Goal: Transaction & Acquisition: Obtain resource

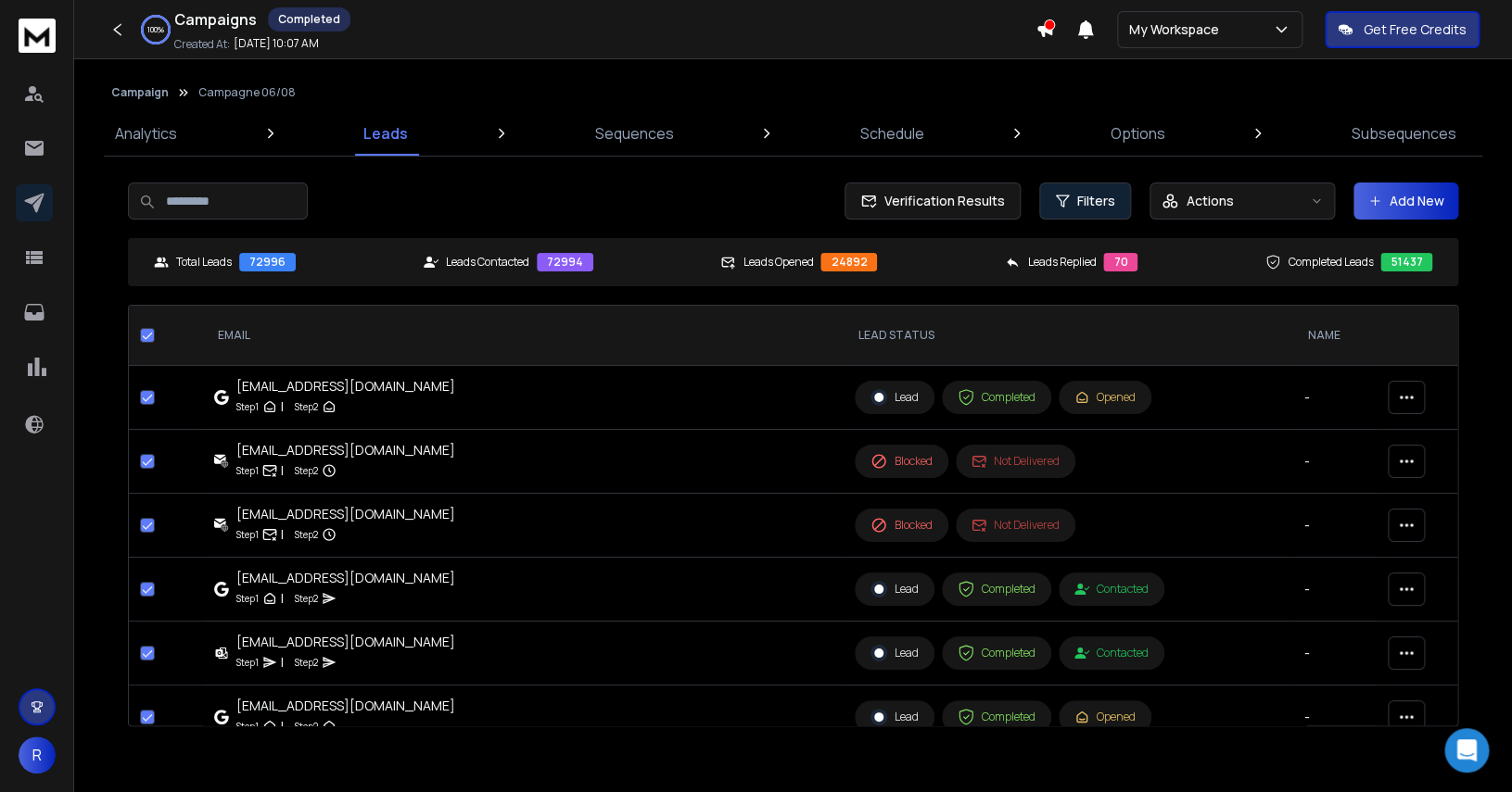
click at [1073, 203] on button "Filters" at bounding box center [1085, 201] width 92 height 37
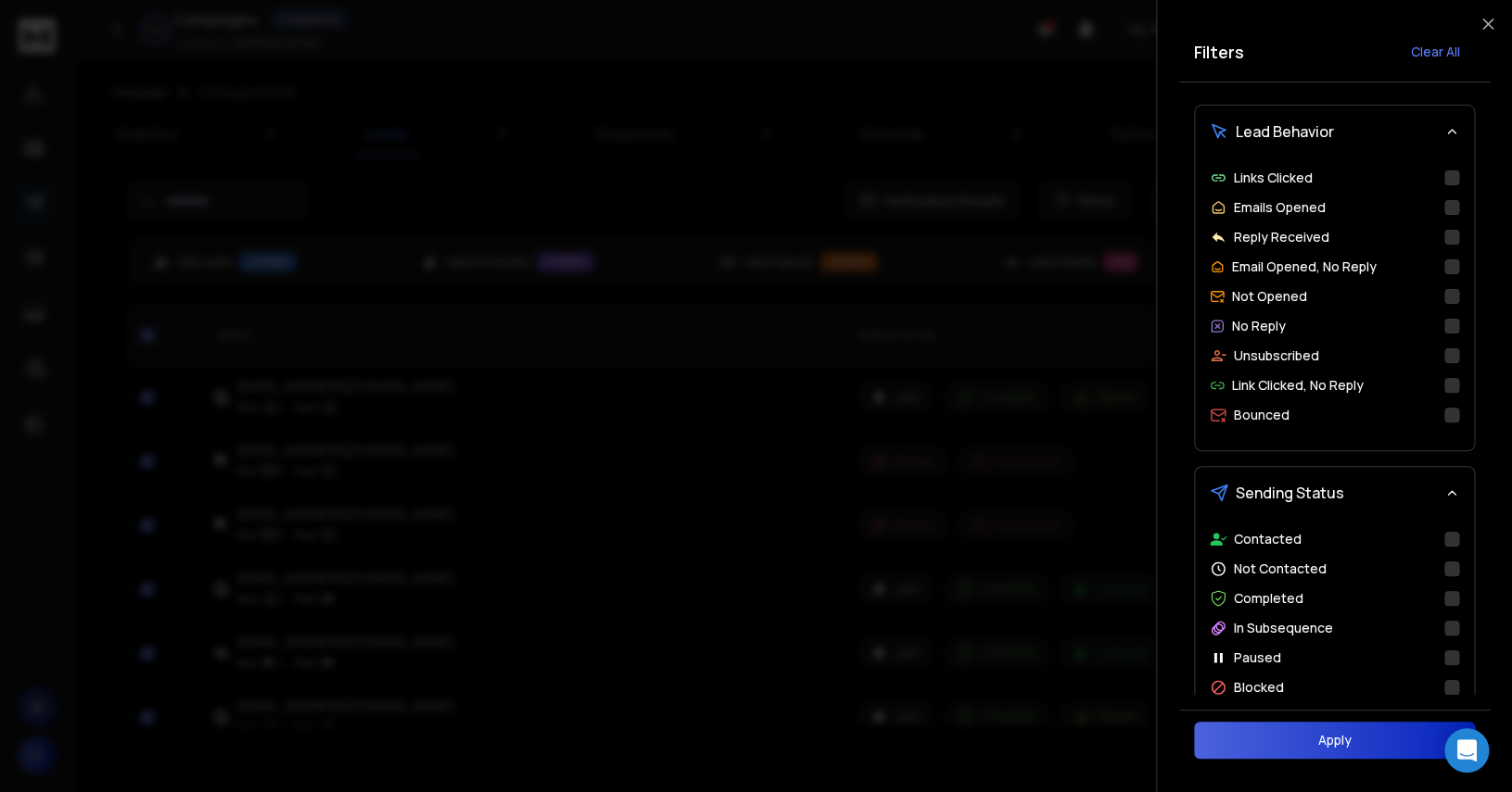
click at [1444, 416] on button "Bounced" at bounding box center [1452, 416] width 15 height 15
click at [1444, 363] on button "Unsubscribed" at bounding box center [1452, 356] width 15 height 15
click at [1441, 696] on div "Sheet Title Filters Clear All Lead Behavior 2 Links Clicked Emails Opened Reply…" at bounding box center [1334, 396] width 356 height 792
click at [1444, 683] on button "Blocked" at bounding box center [1452, 688] width 15 height 15
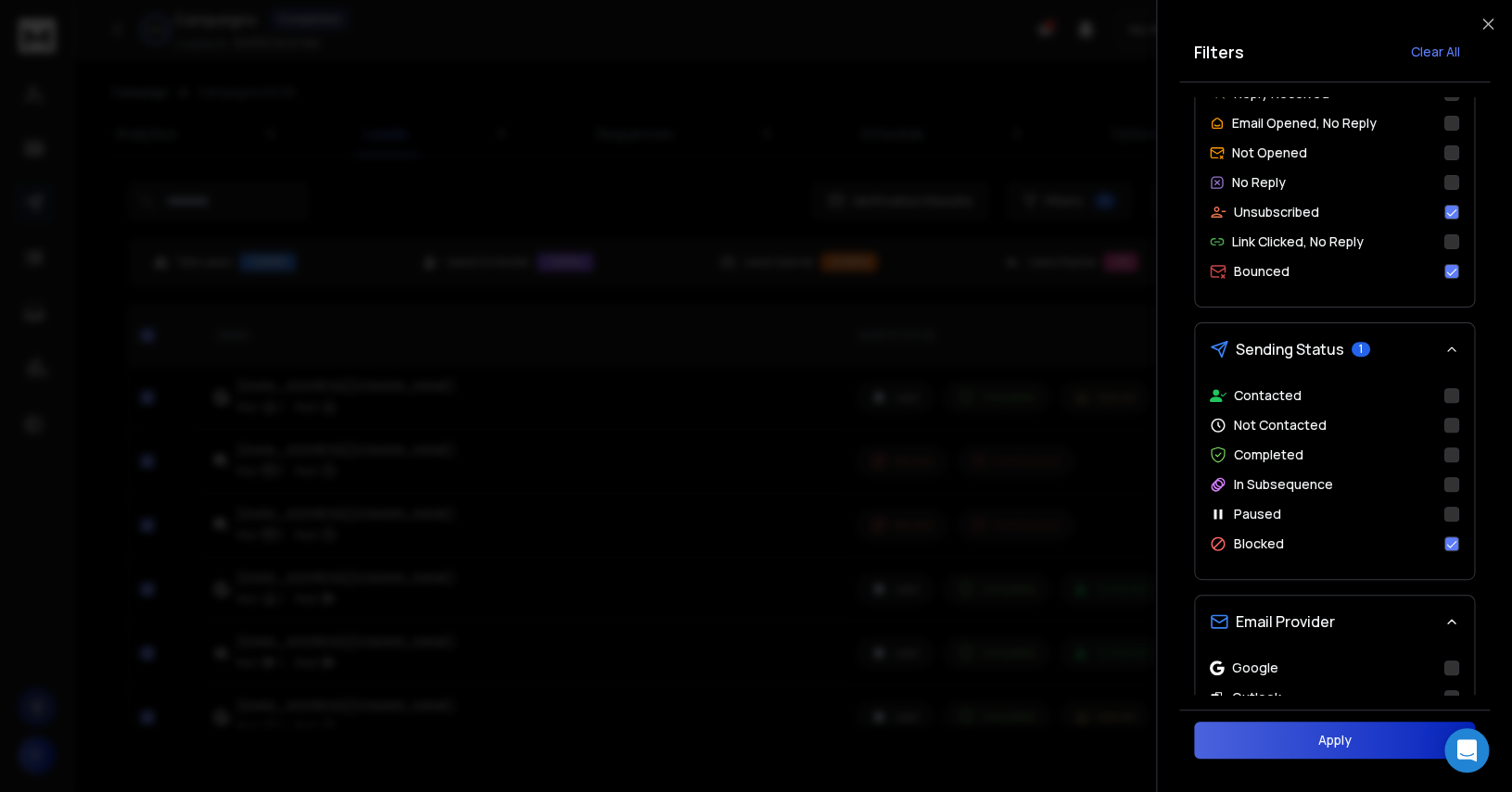
scroll to position [184, 0]
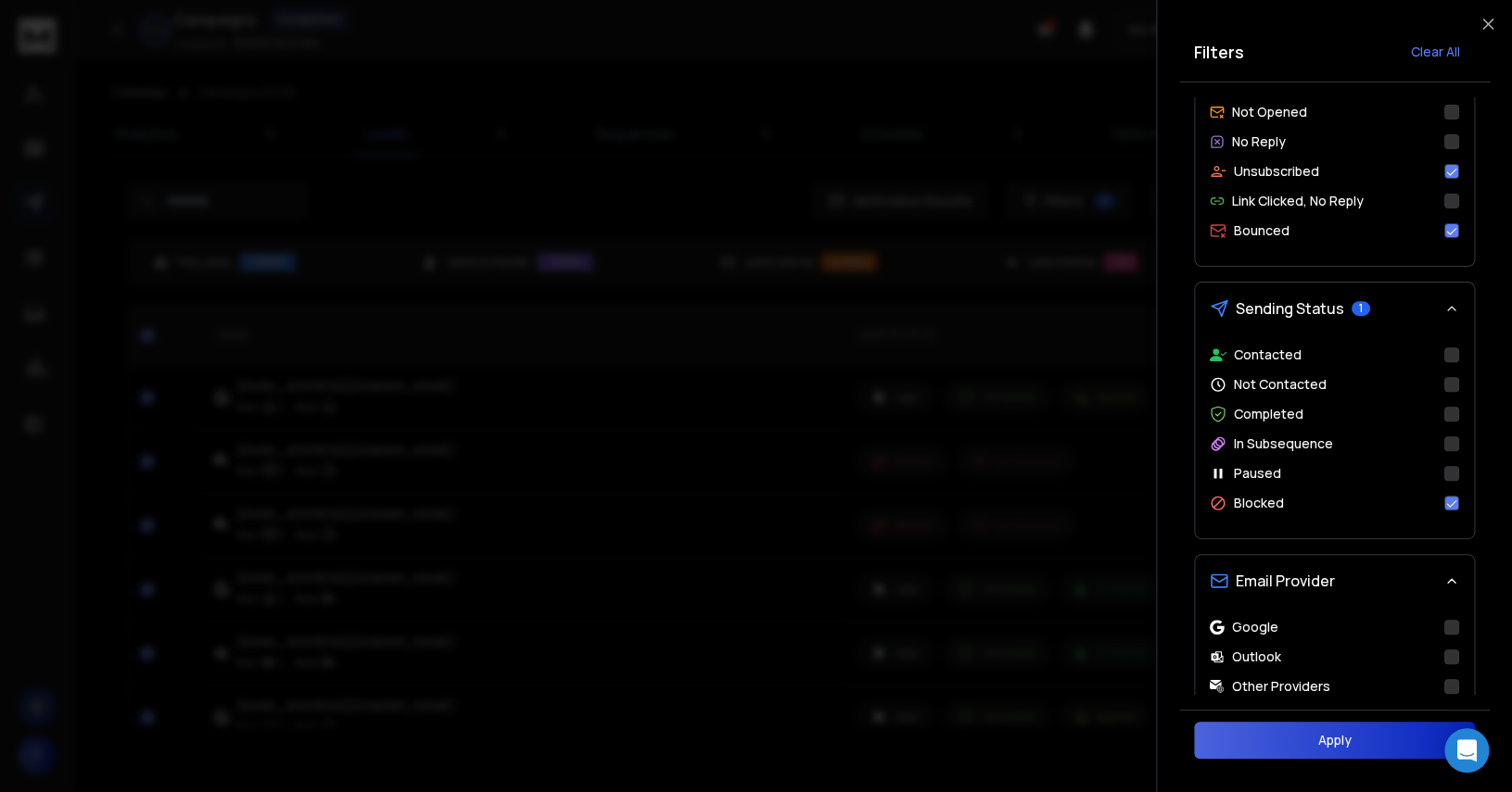
click at [1313, 730] on button "Apply" at bounding box center [1334, 740] width 281 height 37
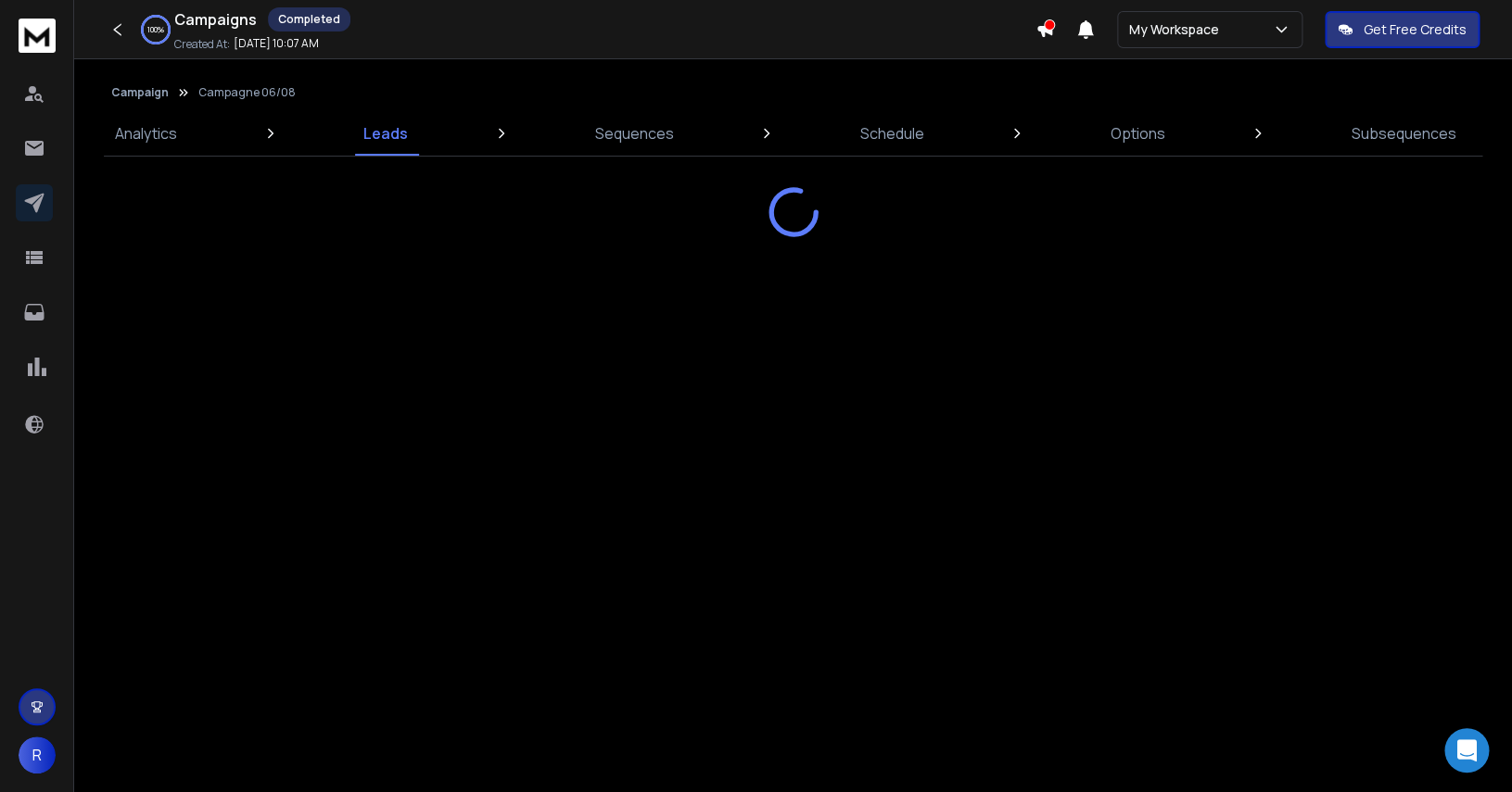
click at [707, 68] on div "Campaign Campagne 06/08 Analytics Leads Sequences Schedule Options Subsequences" at bounding box center [793, 163] width 1438 height 208
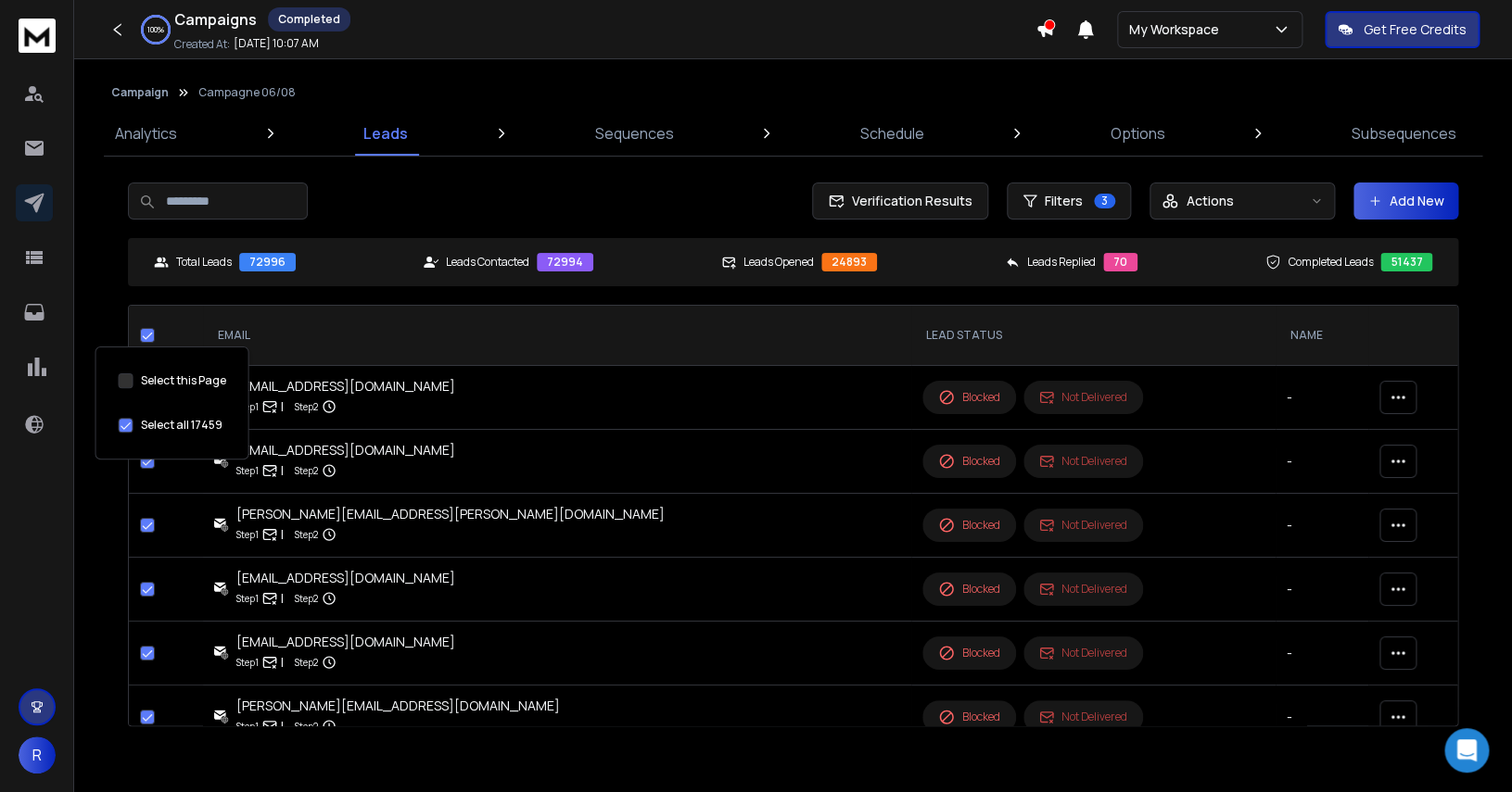
click at [144, 334] on button "Select this Page" at bounding box center [147, 335] width 15 height 15
click at [130, 425] on button "Select this Page" at bounding box center [126, 426] width 15 height 15
click at [524, 209] on div "Verification Results Filters 3 Actions Add New" at bounding box center [793, 201] width 1330 height 37
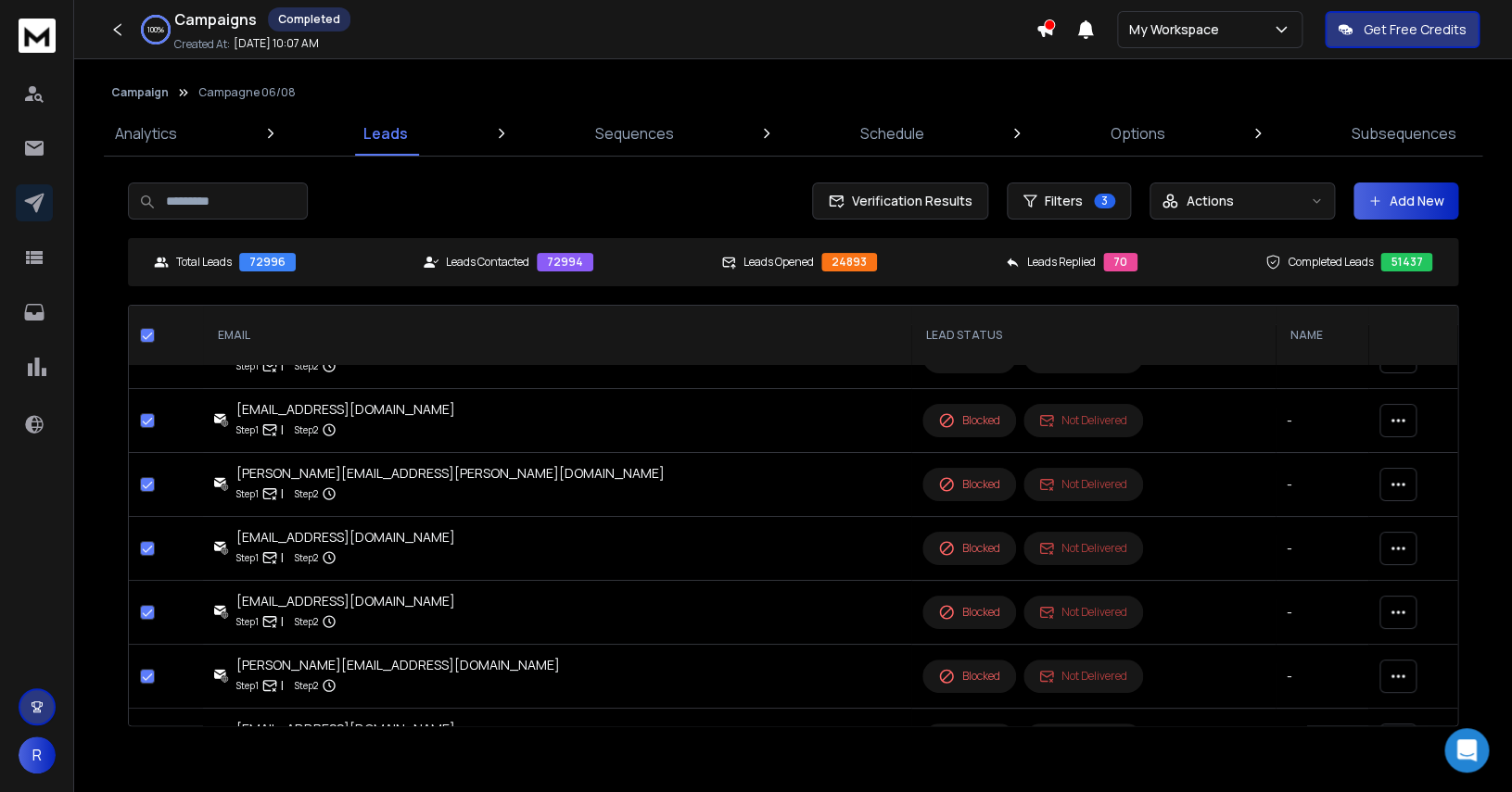
scroll to position [0, 0]
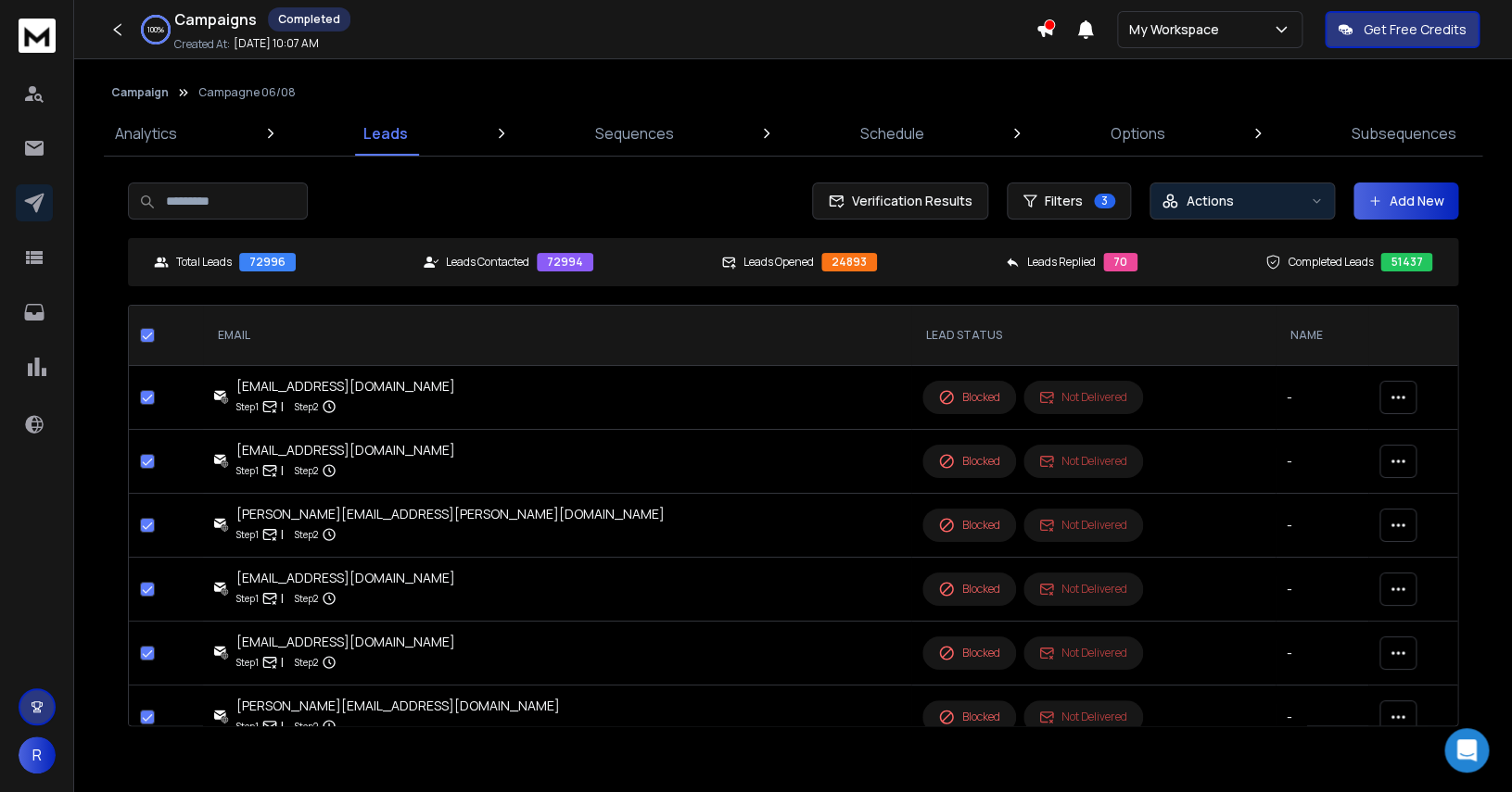
click at [1194, 203] on p "Actions" at bounding box center [1209, 201] width 47 height 18
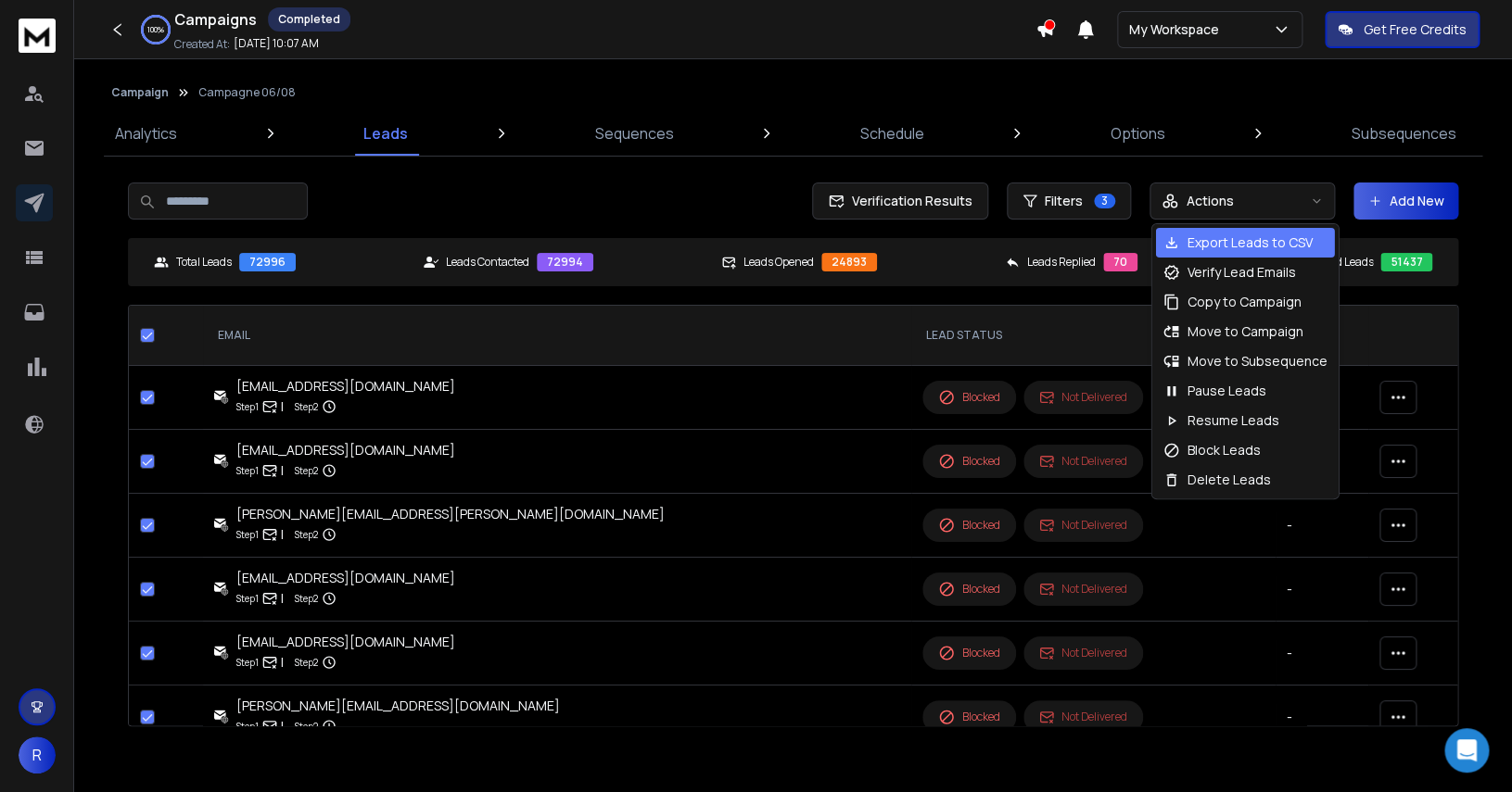
click at [1208, 245] on p "Export Leads to CSV" at bounding box center [1250, 242] width 125 height 18
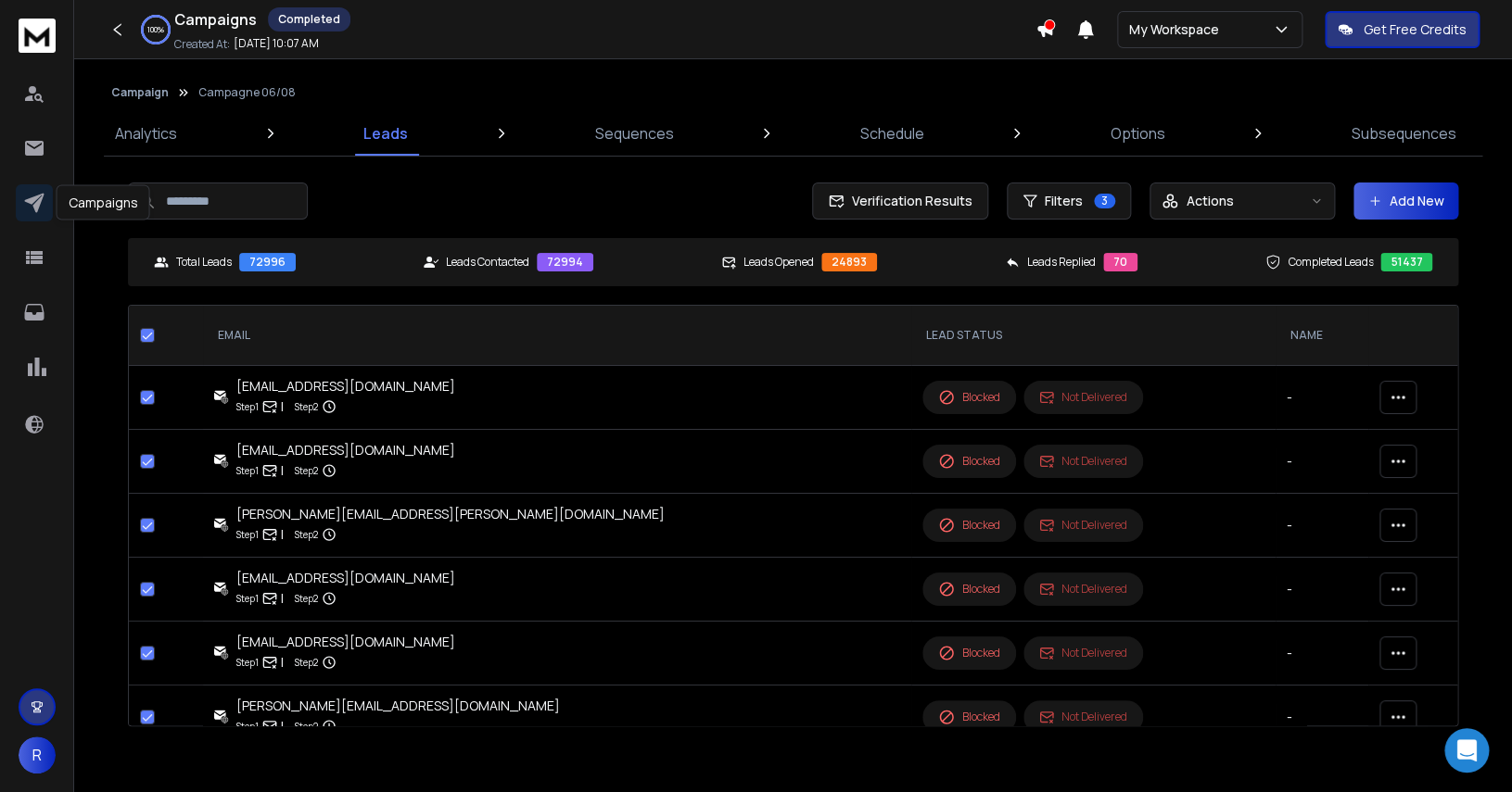
click at [36, 203] on icon at bounding box center [33, 203] width 19 height 19
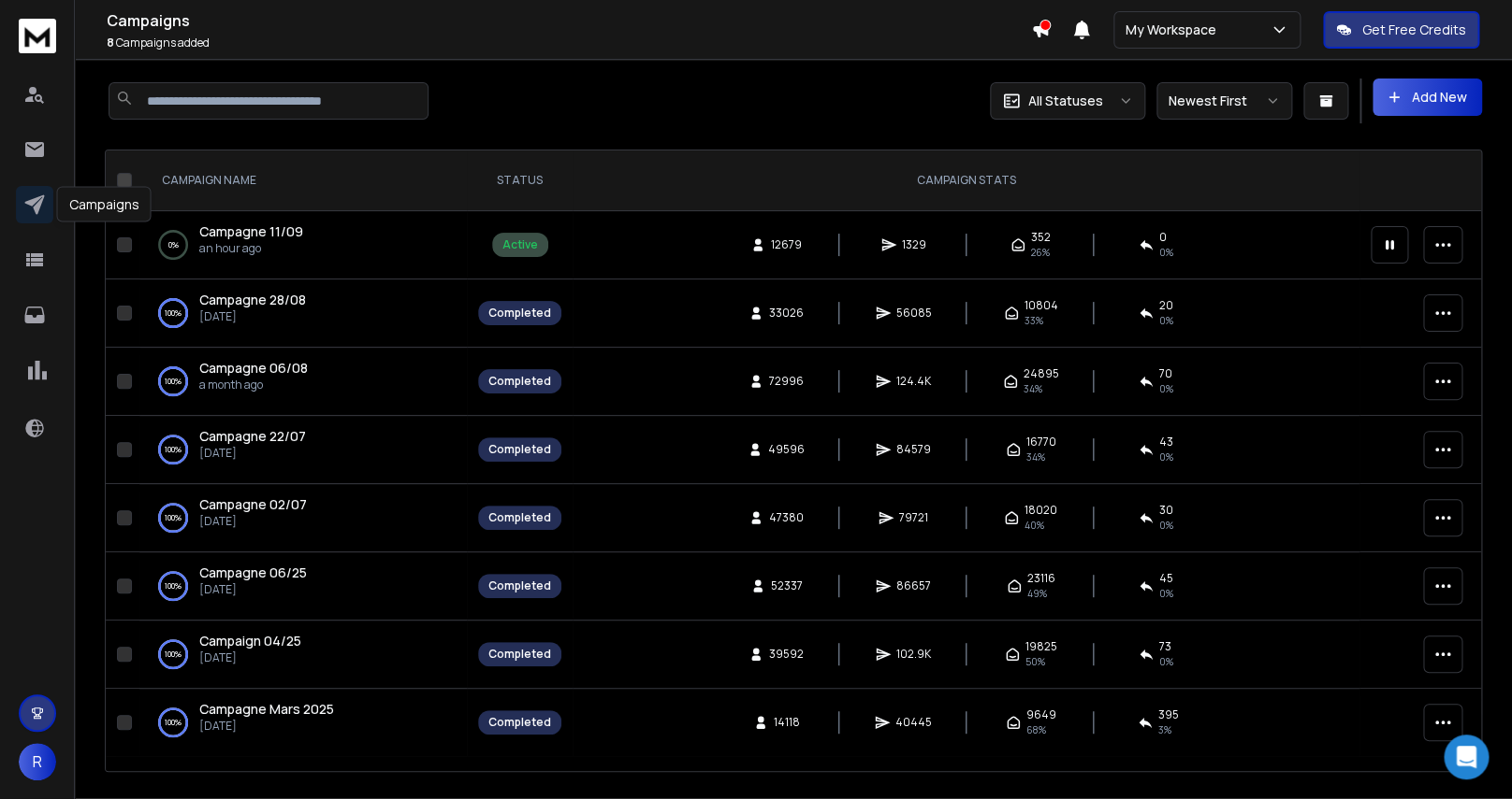
click at [277, 300] on span "Campagne 28/08" at bounding box center [253, 300] width 107 height 17
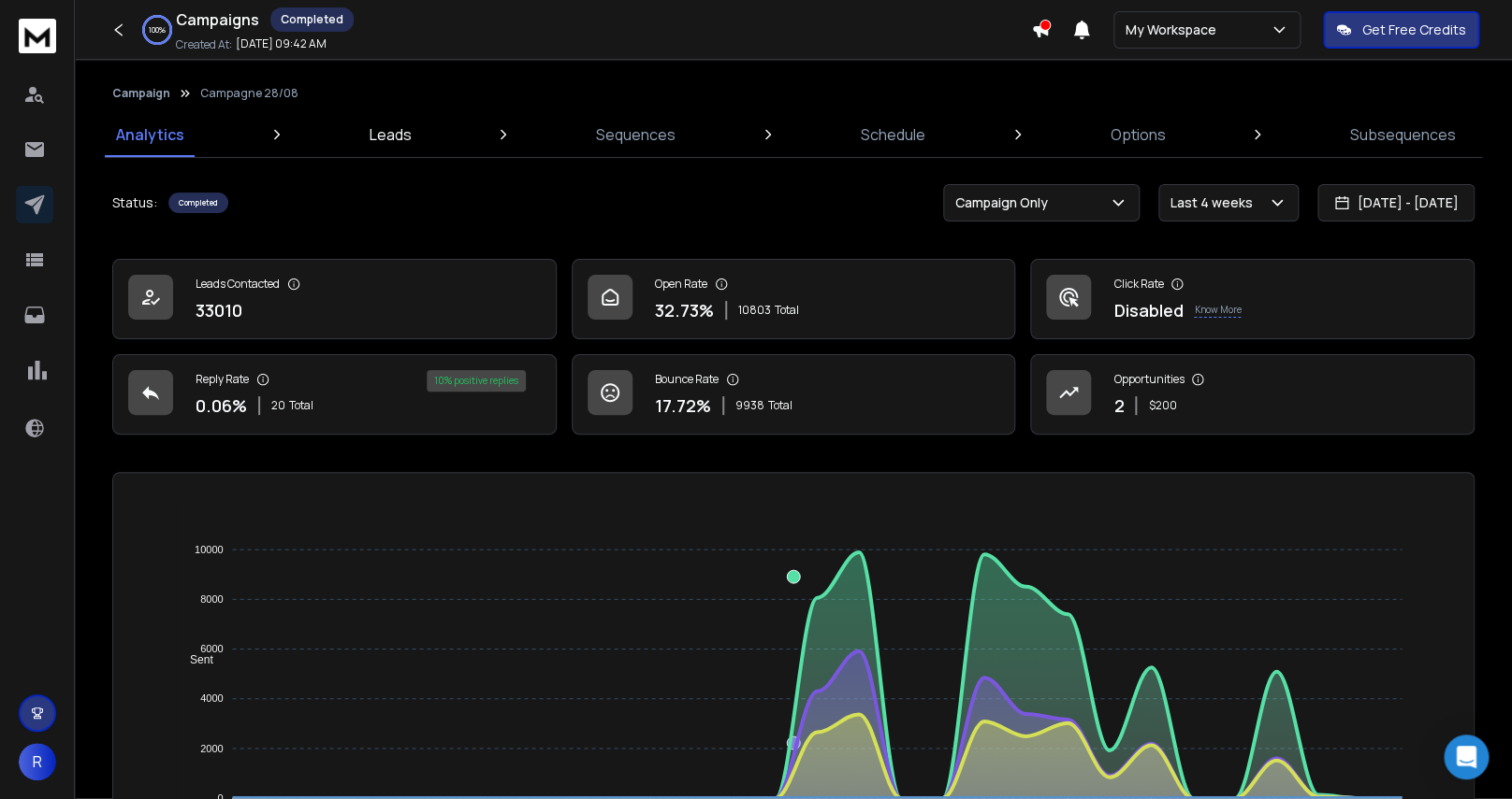
click at [380, 143] on p "Leads" at bounding box center [391, 134] width 42 height 22
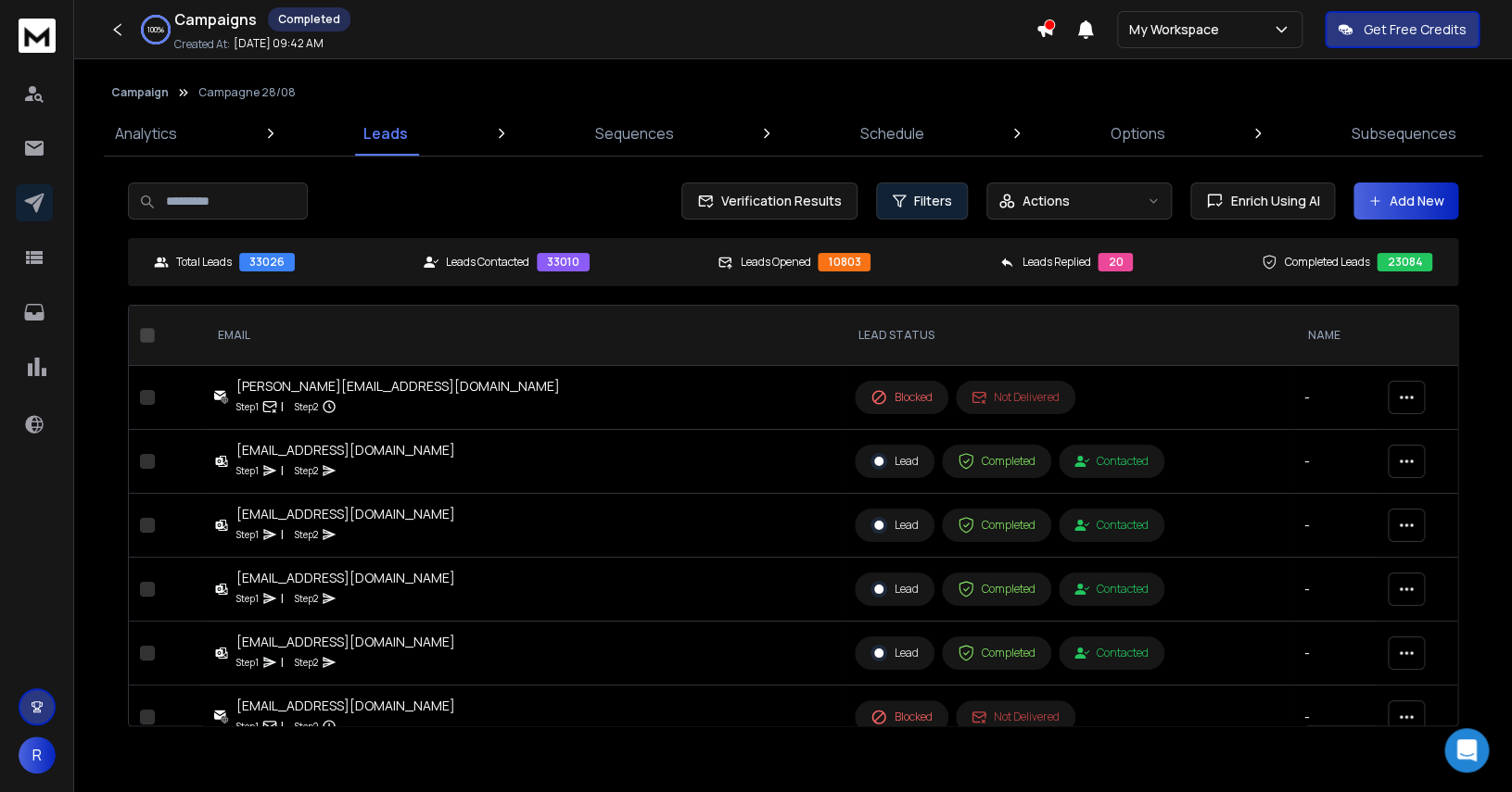
click at [924, 199] on span "Filters" at bounding box center [934, 201] width 38 height 18
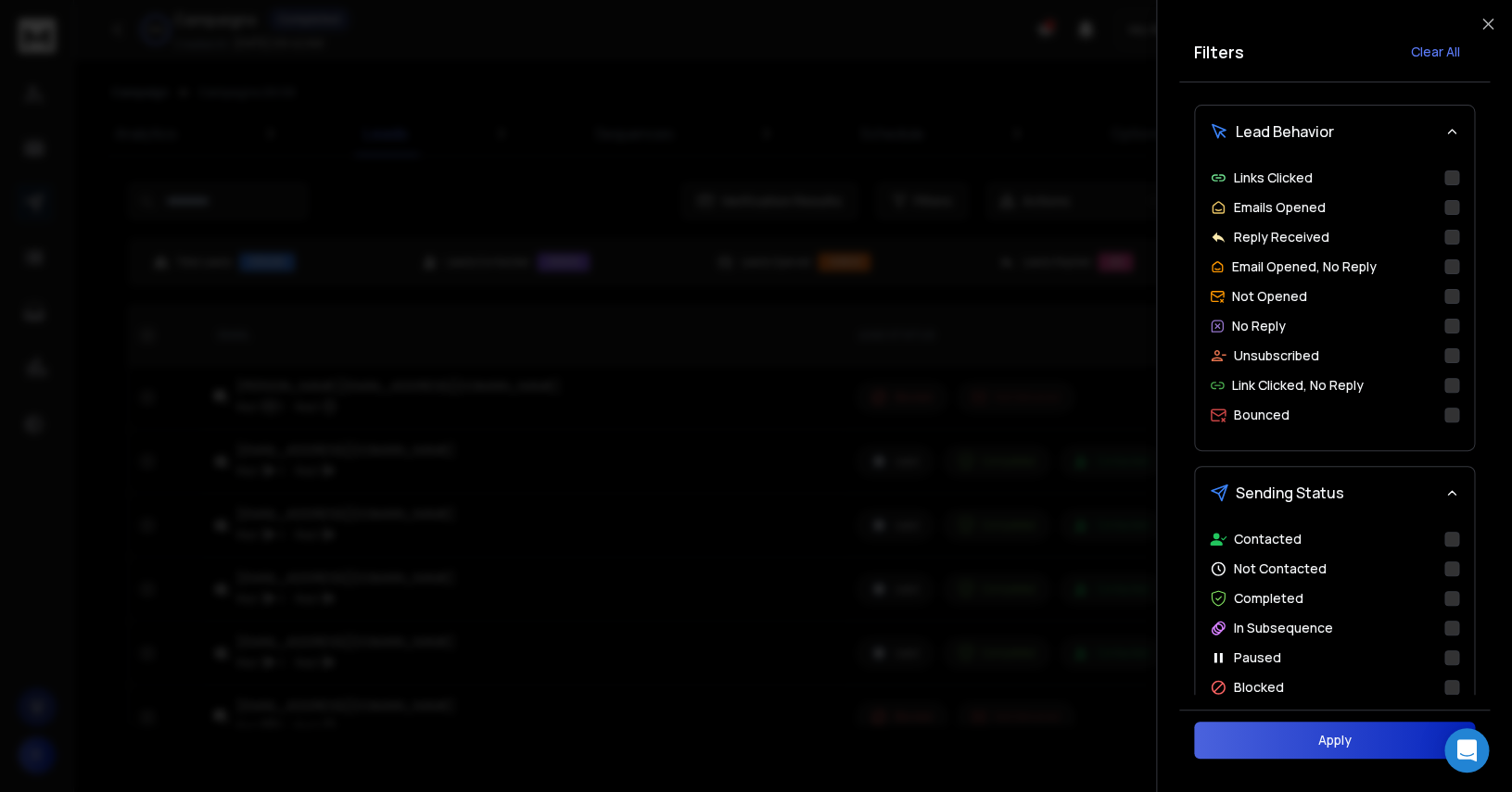
click at [1444, 264] on button "Email Opened, No Reply" at bounding box center [1452, 268] width 15 height 15
click at [1444, 212] on button "Emails Opened" at bounding box center [1452, 208] width 15 height 15
click at [1444, 179] on button "Links Clicked" at bounding box center [1452, 178] width 15 height 15
click at [1444, 387] on button "Link Clicked, No Reply" at bounding box center [1452, 386] width 15 height 15
click at [1444, 296] on button "Not Opened" at bounding box center [1452, 297] width 15 height 15
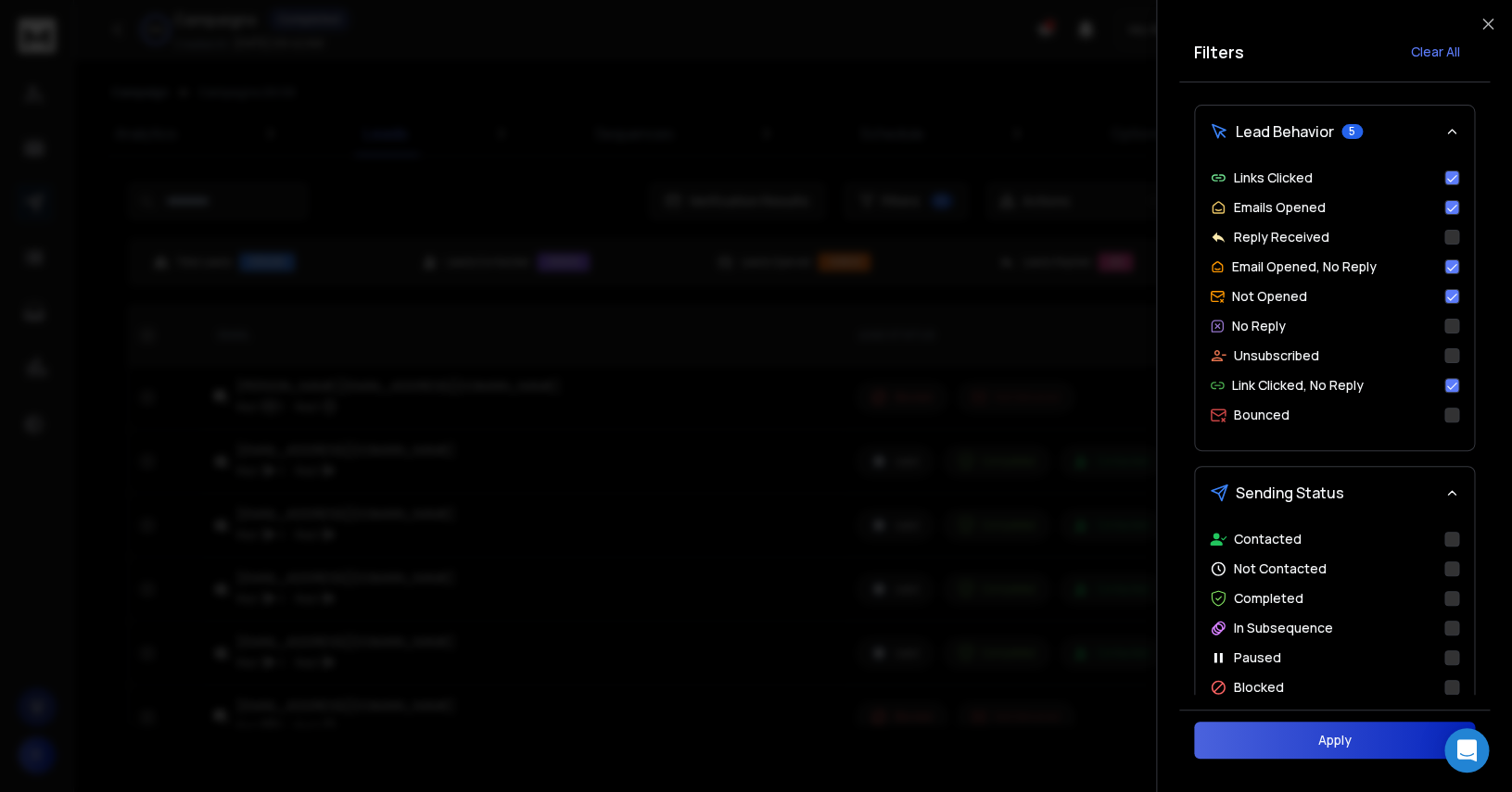
click at [1444, 331] on button "No Reply" at bounding box center [1452, 327] width 15 height 15
click at [1355, 742] on button "Apply" at bounding box center [1334, 740] width 281 height 37
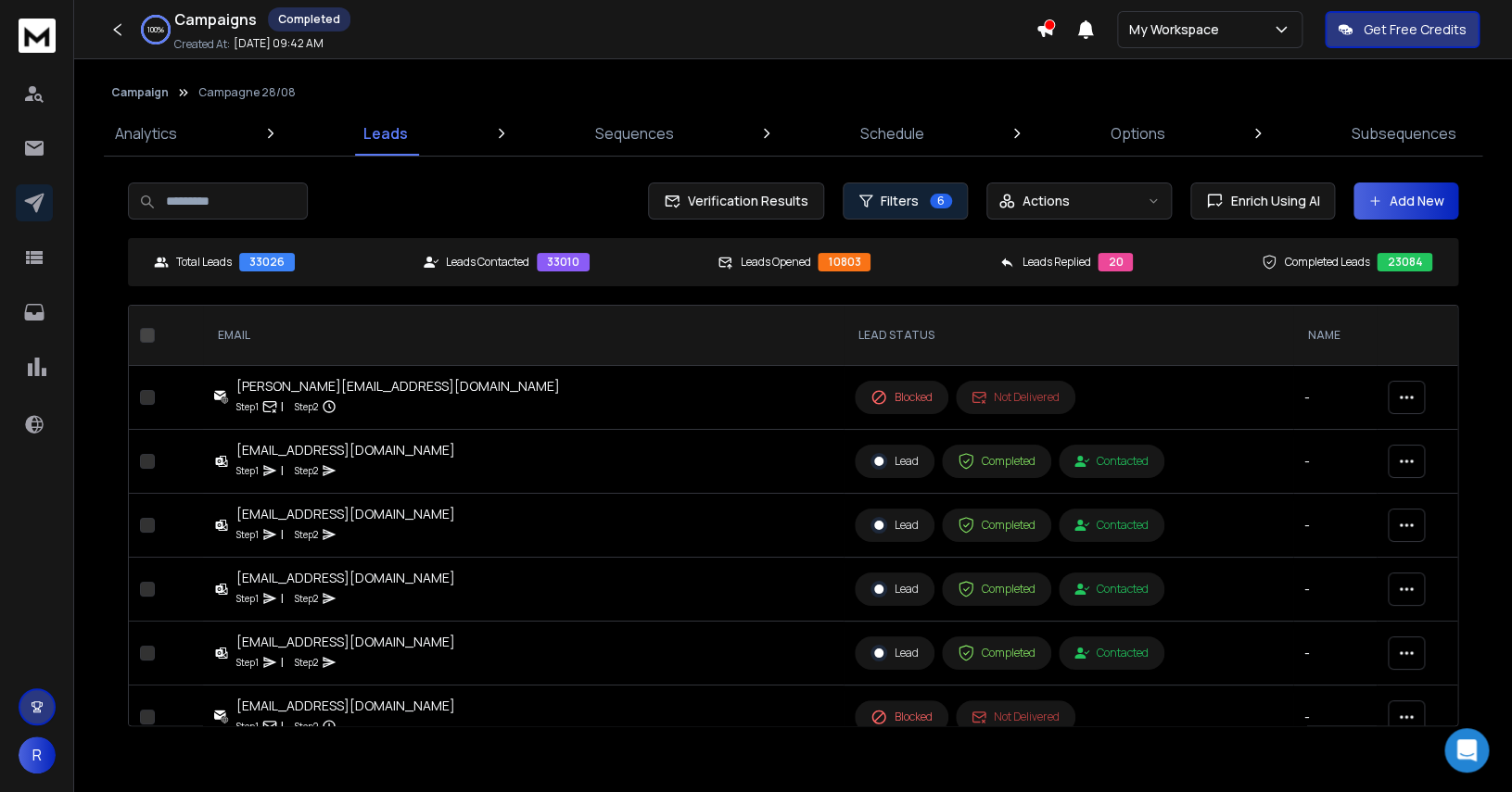
click at [927, 202] on button "Filters 6" at bounding box center [905, 201] width 125 height 37
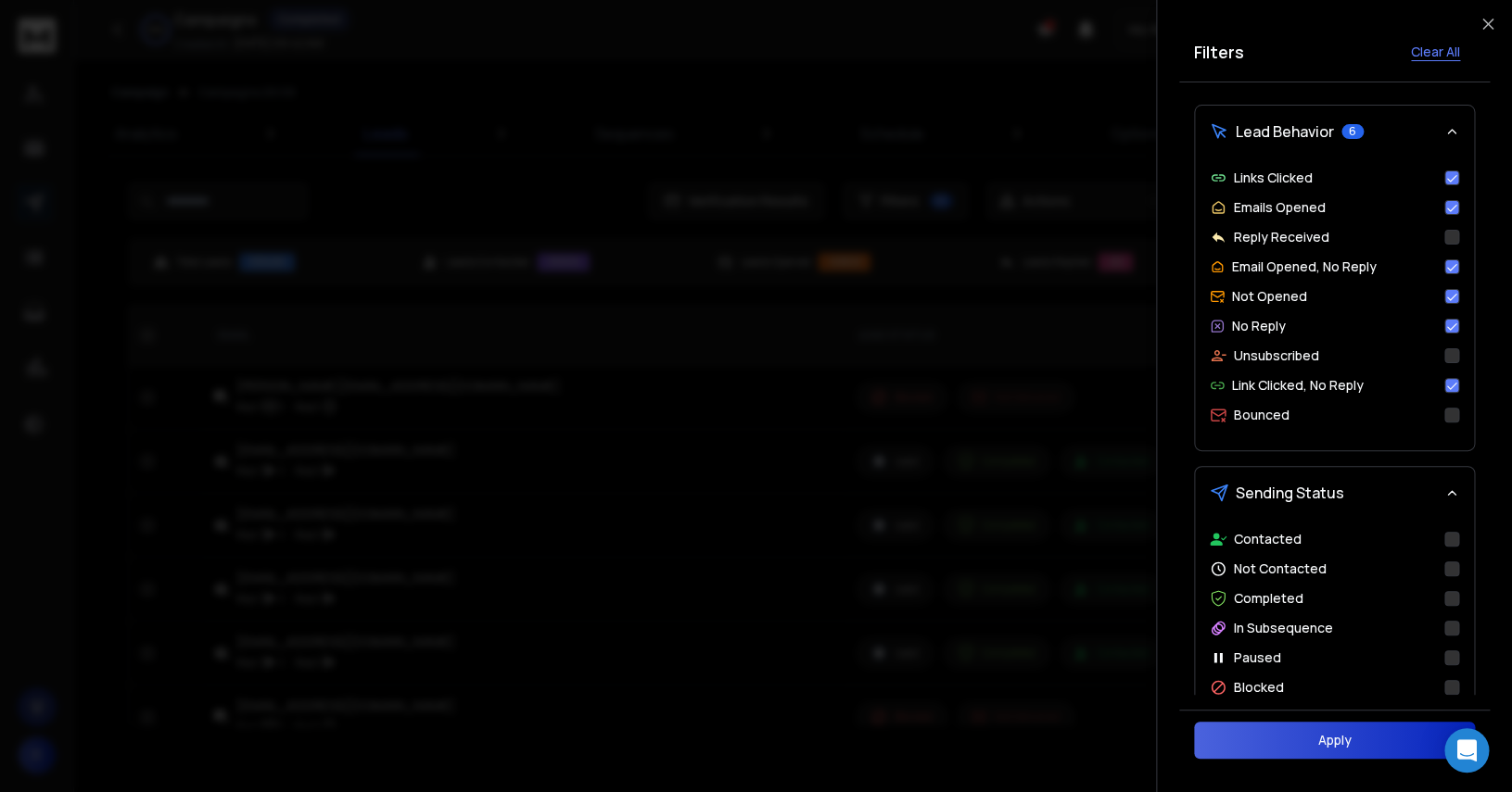
click at [1456, 53] on button "Clear All" at bounding box center [1436, 52] width 78 height 37
click at [1480, 32] on icon "button" at bounding box center [1487, 24] width 18 height 18
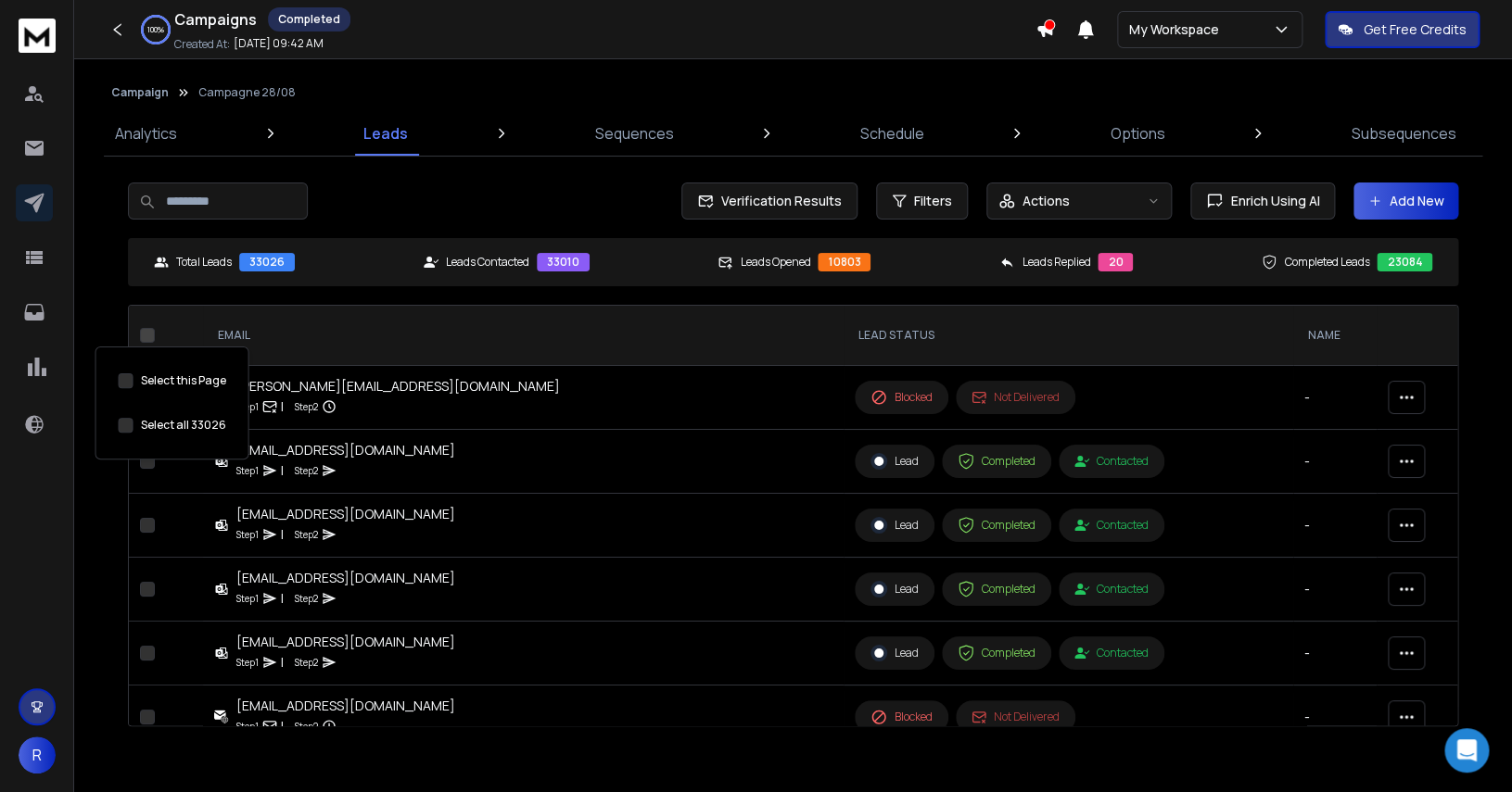
click at [153, 421] on label "Select all 33026" at bounding box center [183, 426] width 85 height 15
click at [127, 427] on button "Select this Page" at bounding box center [126, 426] width 15 height 15
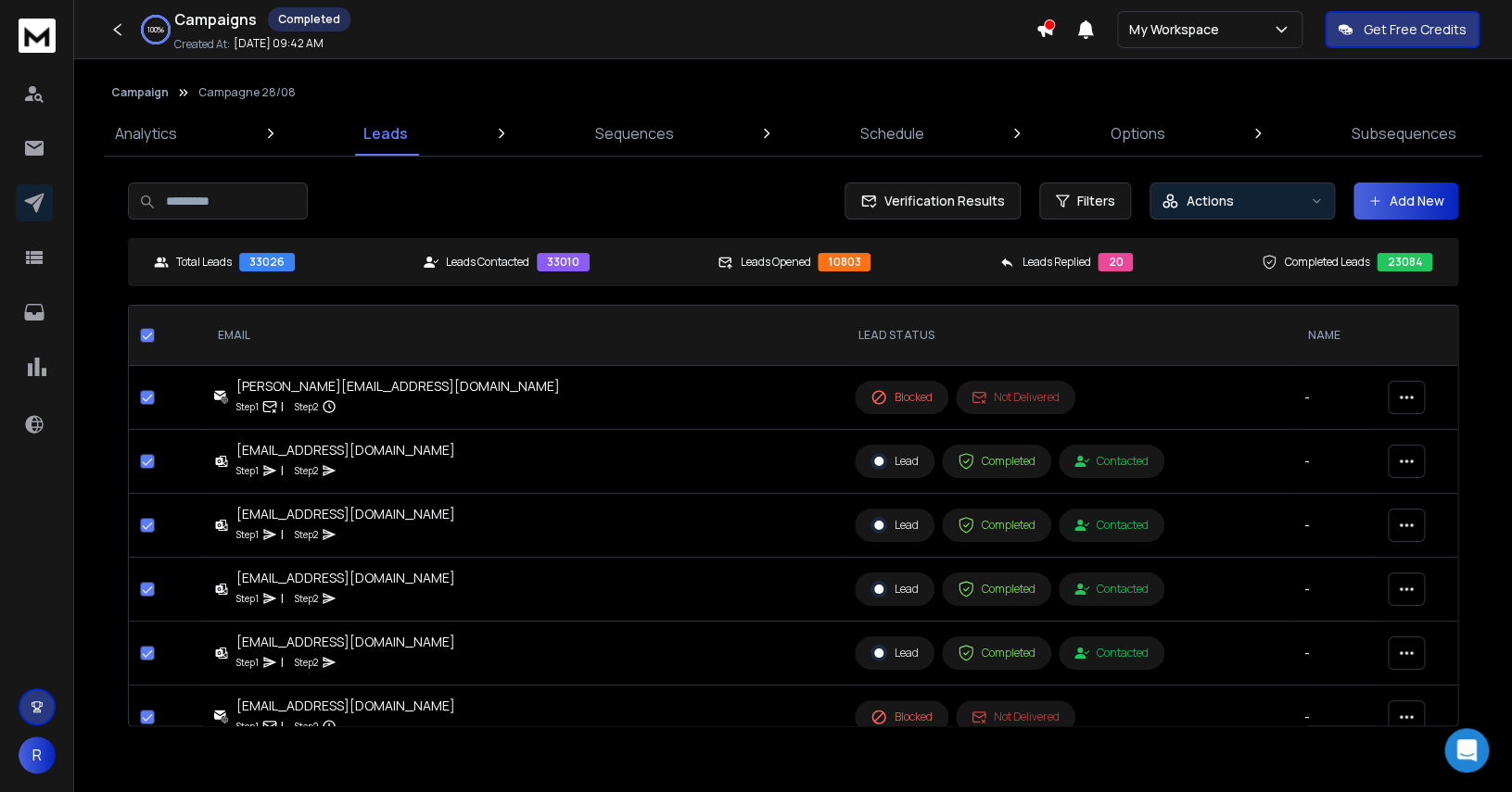
click at [1213, 207] on p "Actions" at bounding box center [1209, 201] width 47 height 18
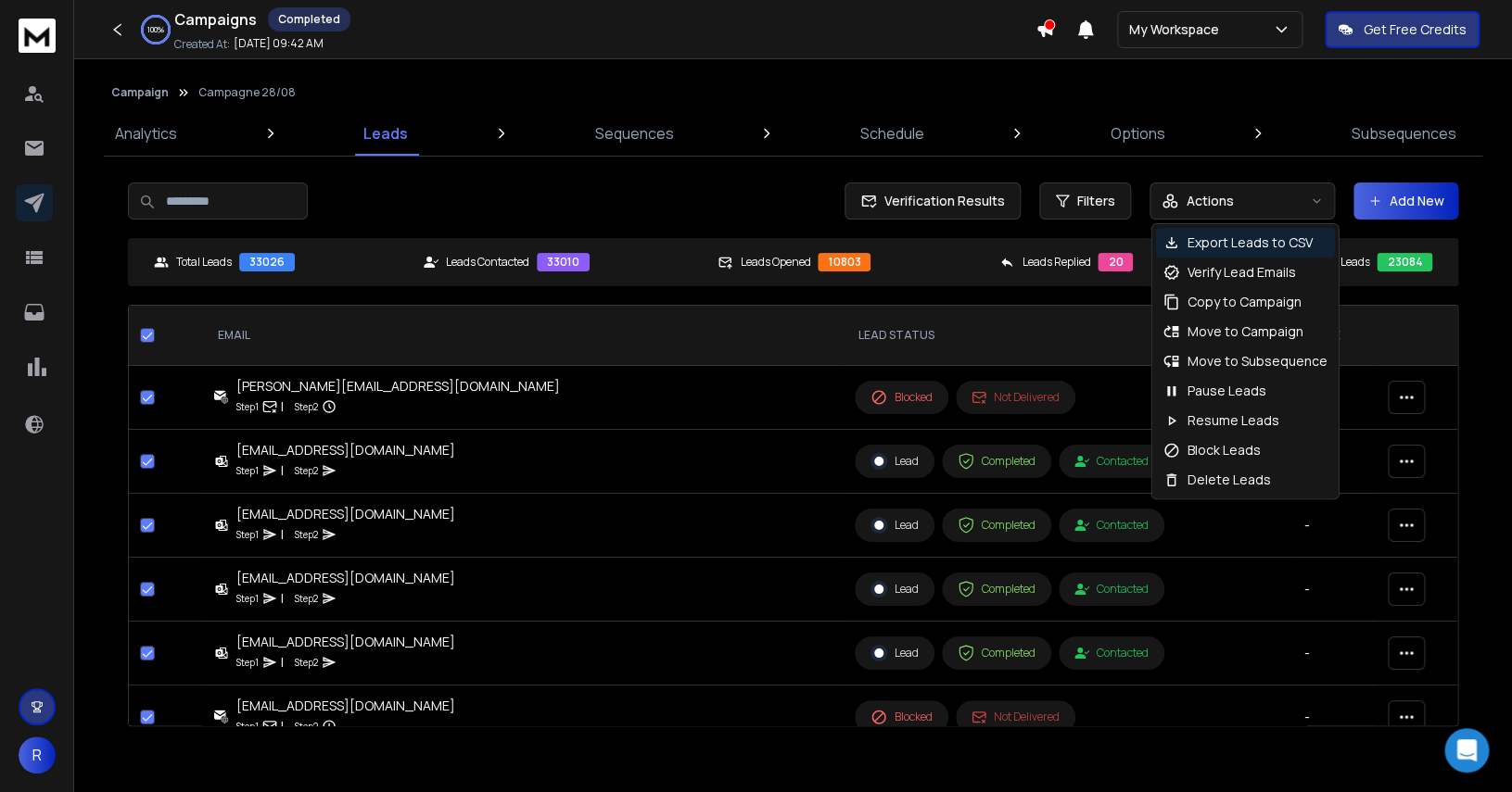
click at [1235, 248] on p "Export Leads to CSV" at bounding box center [1250, 242] width 125 height 18
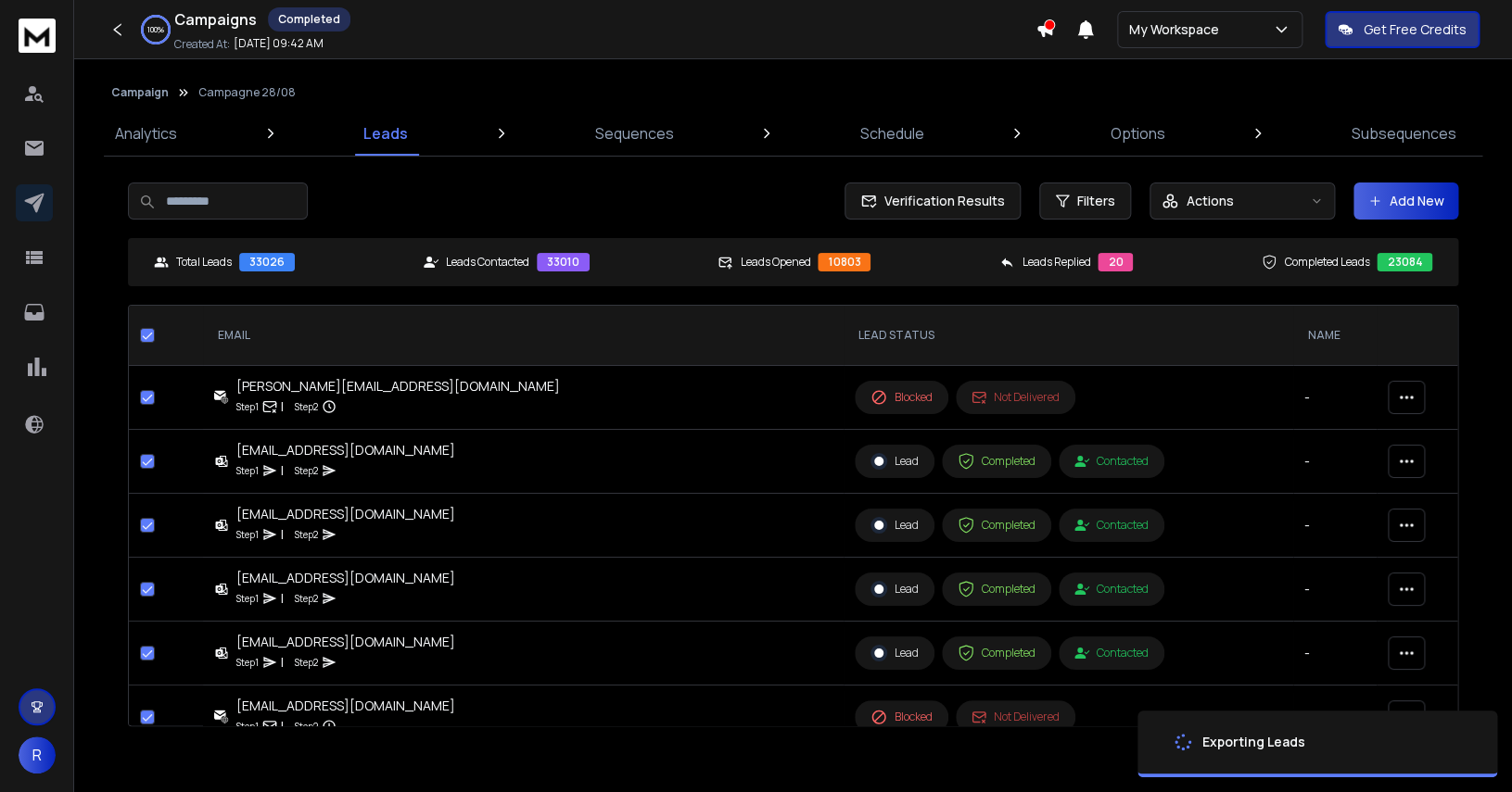
click at [714, 36] on div "100 % Campaigns Completed Created At: [DATE] 09:42 AM My Workspace Get Free Cre…" at bounding box center [756, 30] width 1512 height 59
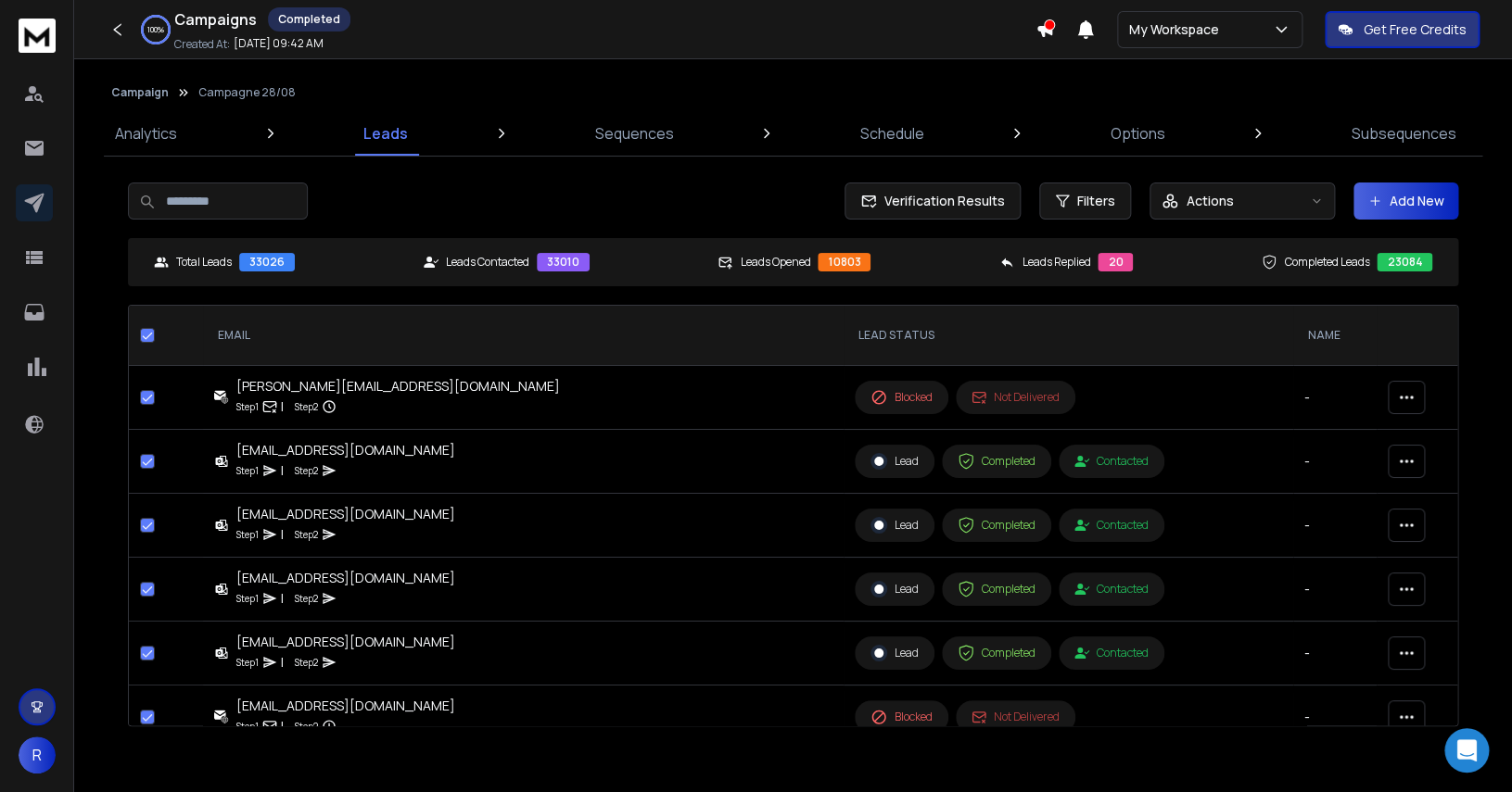
click at [486, 214] on div "Verification Results Filters Actions Add New" at bounding box center [793, 201] width 1330 height 37
click at [140, 340] on button "button" at bounding box center [147, 335] width 15 height 15
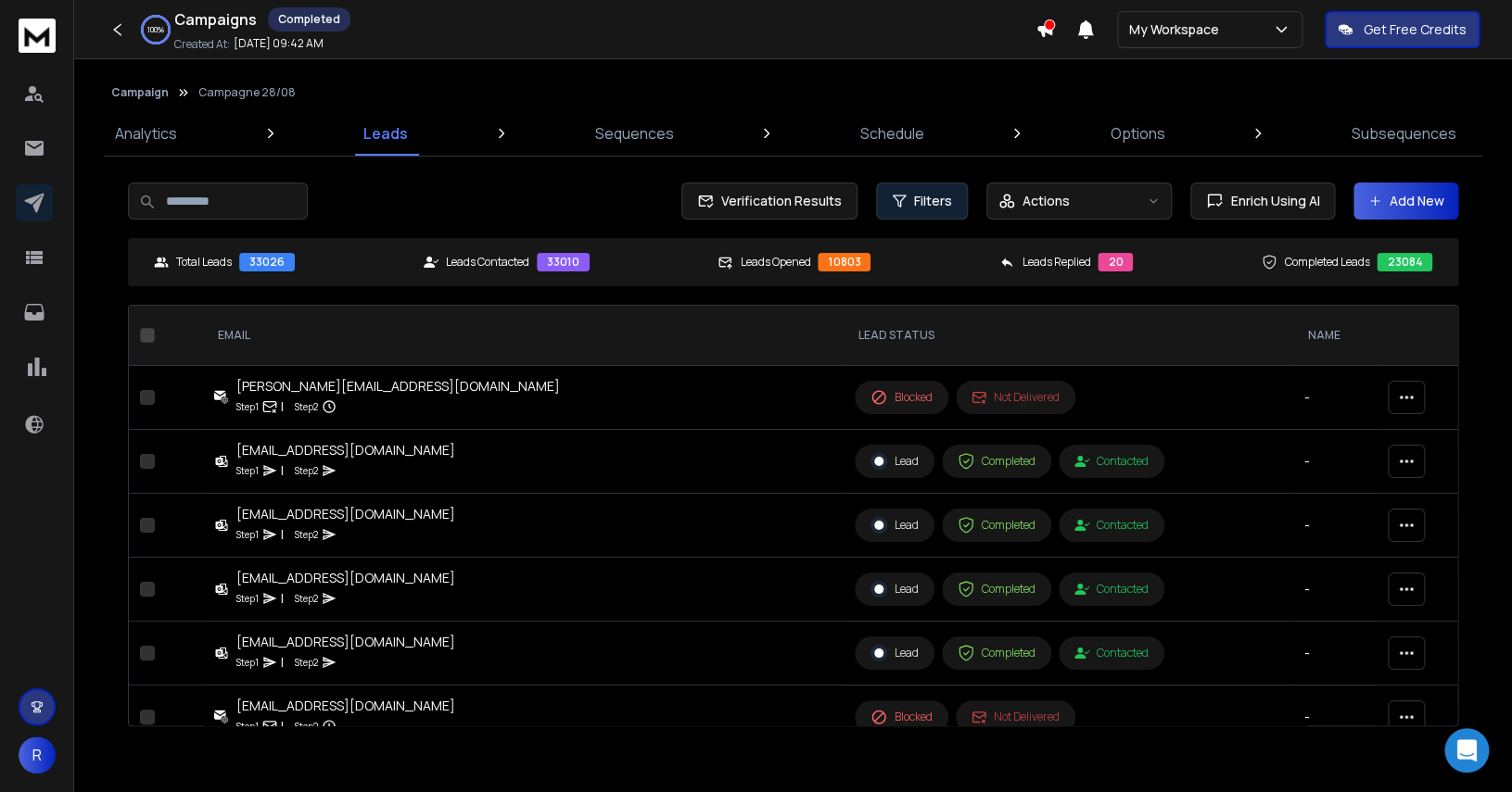
click at [947, 202] on span "Filters" at bounding box center [934, 201] width 38 height 18
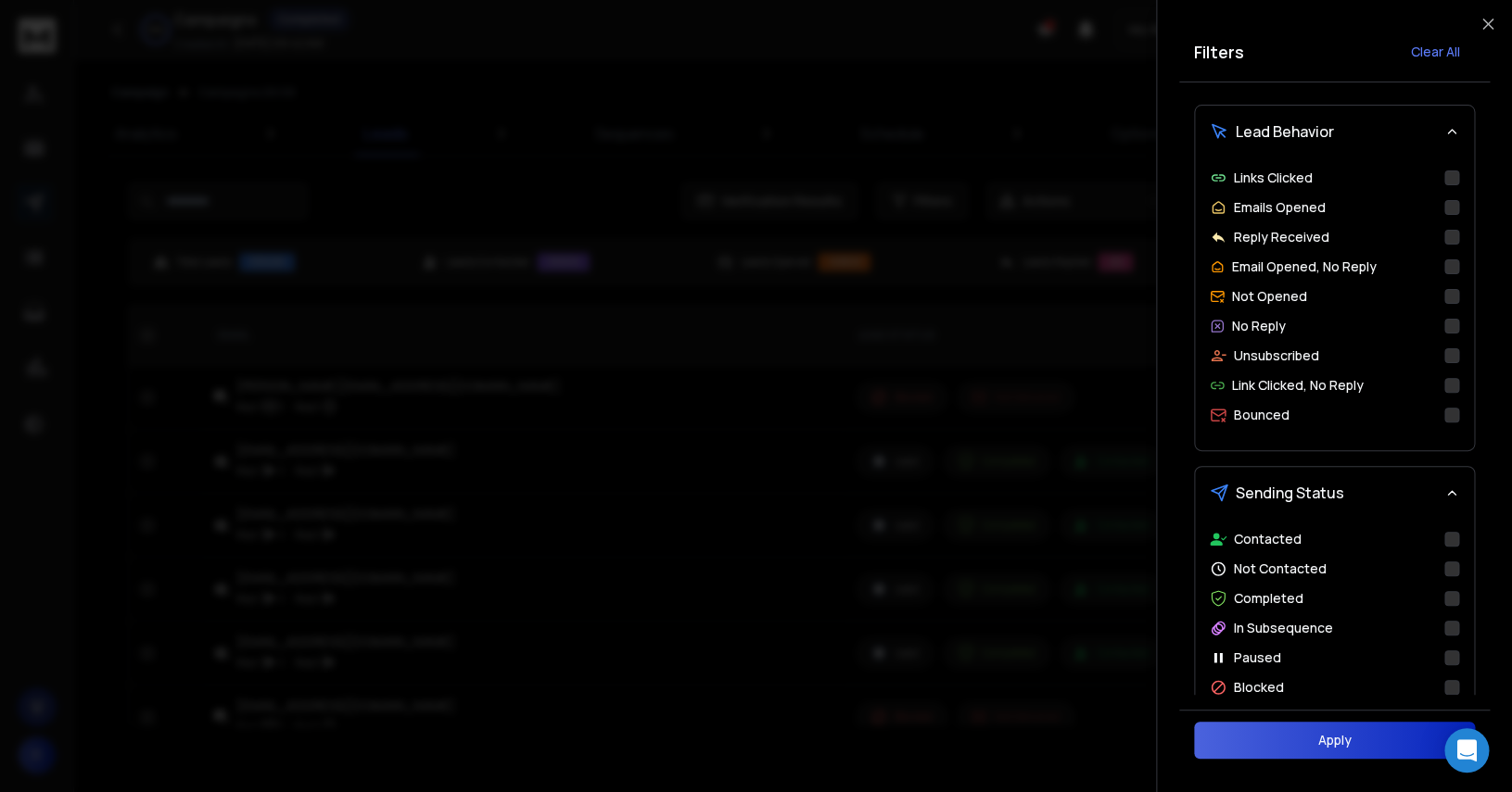
click at [1444, 418] on button "Bounced" at bounding box center [1452, 416] width 15 height 15
click at [1444, 358] on button "Unsubscribed" at bounding box center [1452, 356] width 15 height 15
click at [1444, 240] on button "Reply Received" at bounding box center [1452, 238] width 15 height 15
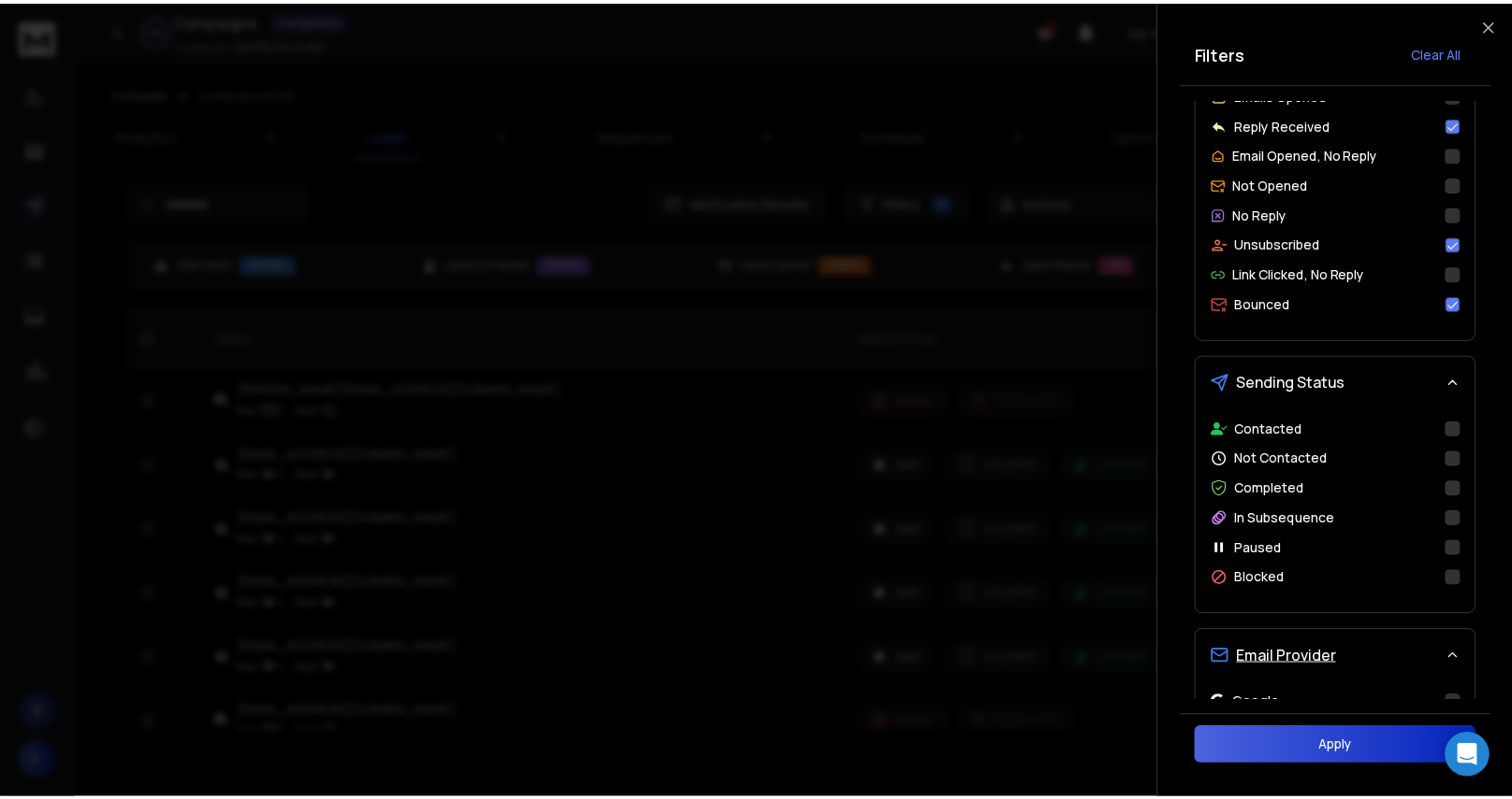
scroll to position [143, 0]
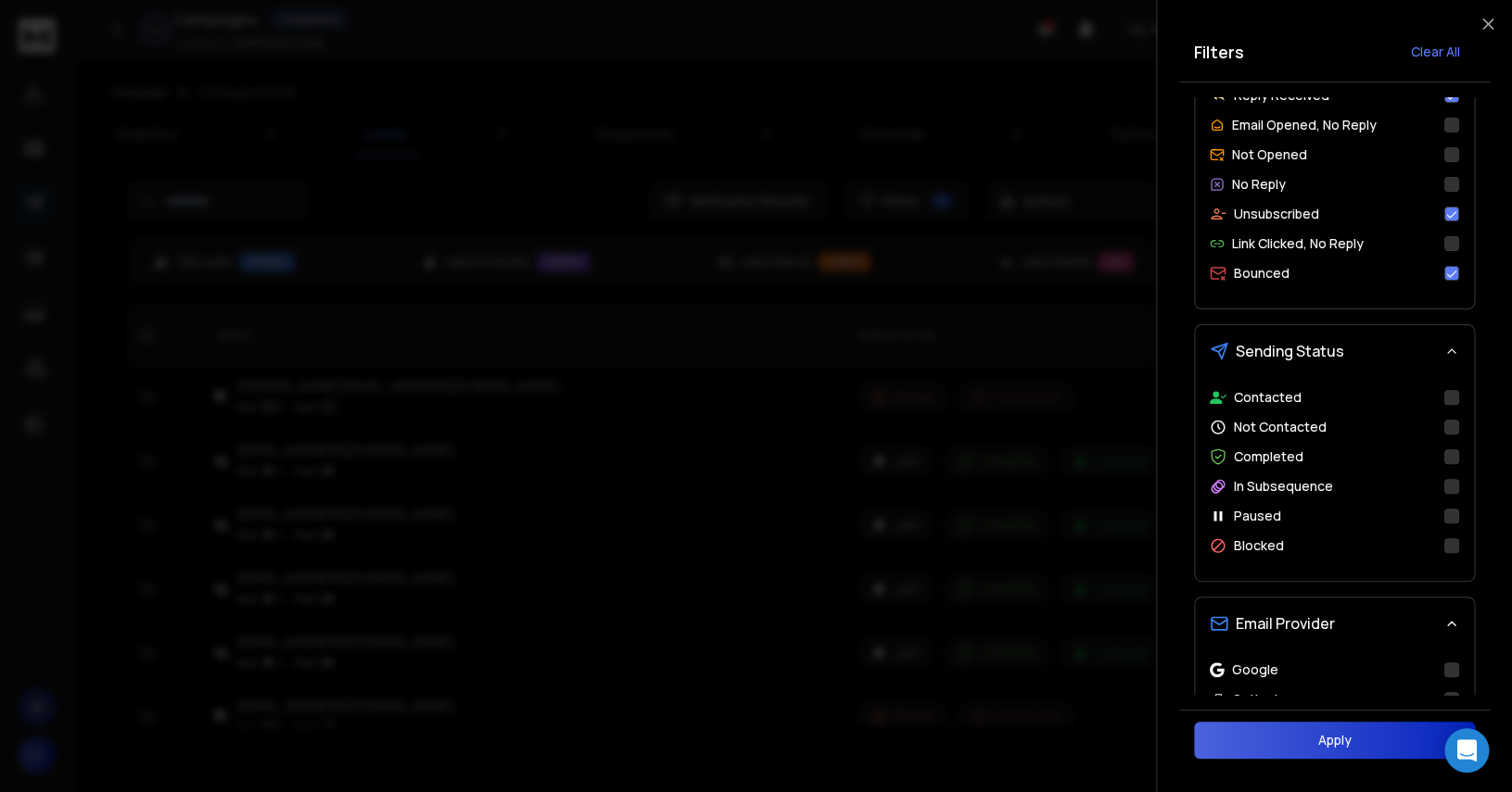
click at [1430, 544] on div "Blocked" at bounding box center [1334, 546] width 249 height 18
click at [1450, 549] on div "Contacted Not Contacted Completed In Subsequence Paused Blocked" at bounding box center [1334, 484] width 279 height 193
click at [1444, 546] on button "Blocked" at bounding box center [1452, 546] width 15 height 15
click at [1313, 733] on button "Apply" at bounding box center [1334, 740] width 281 height 37
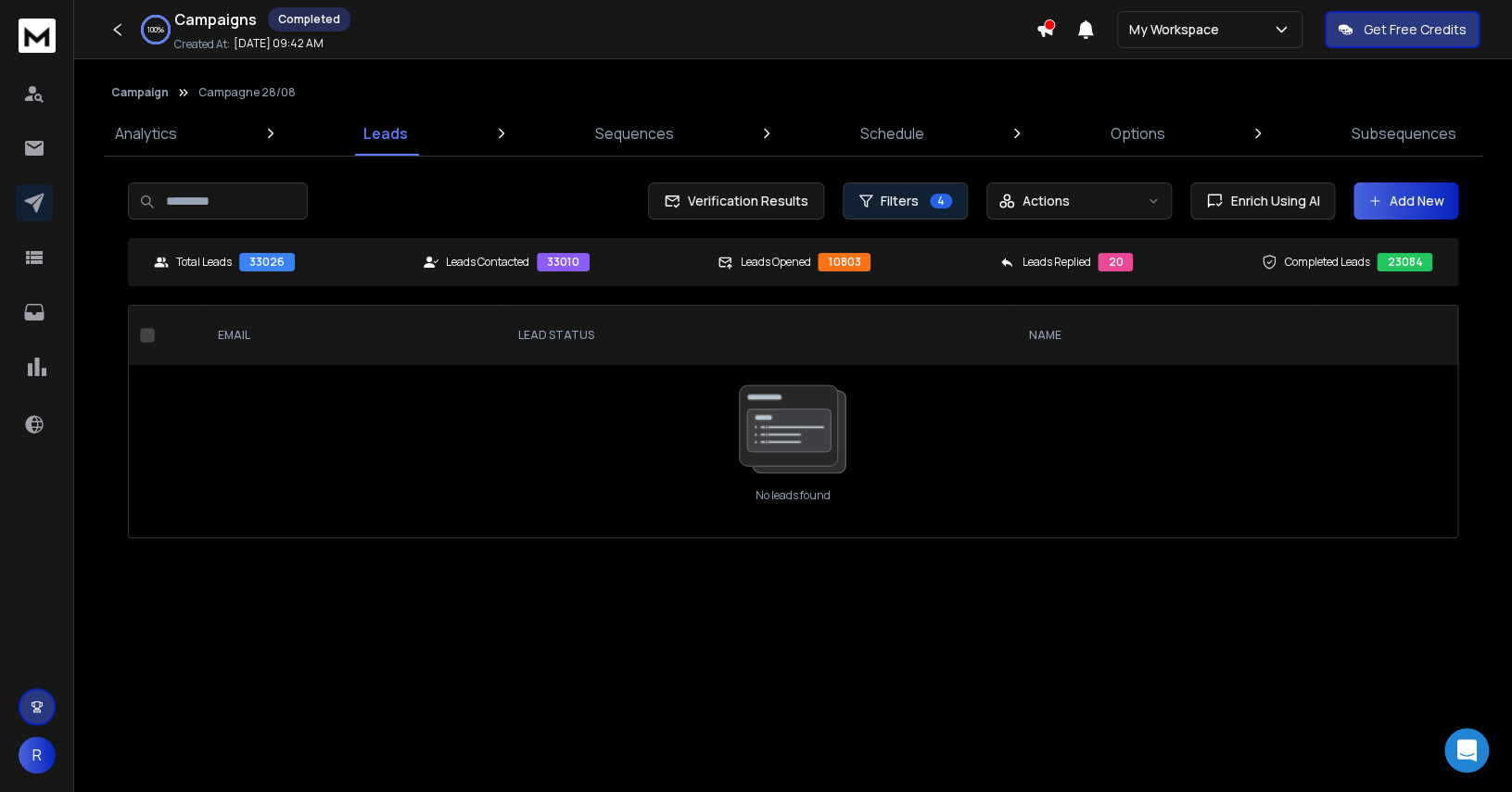
click at [897, 204] on span "Filters" at bounding box center [900, 201] width 38 height 18
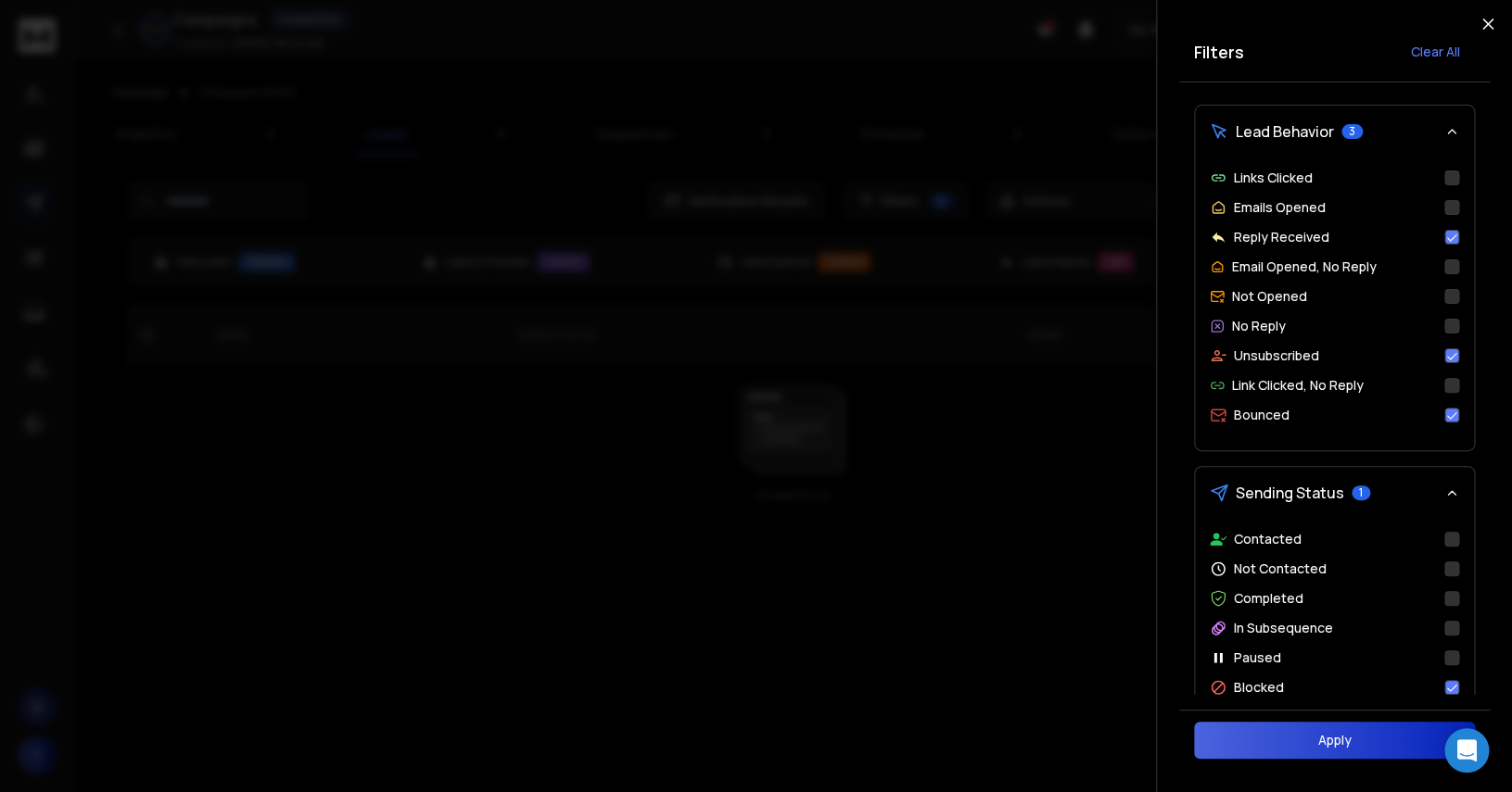
click at [1492, 21] on icon "button" at bounding box center [1487, 24] width 18 height 18
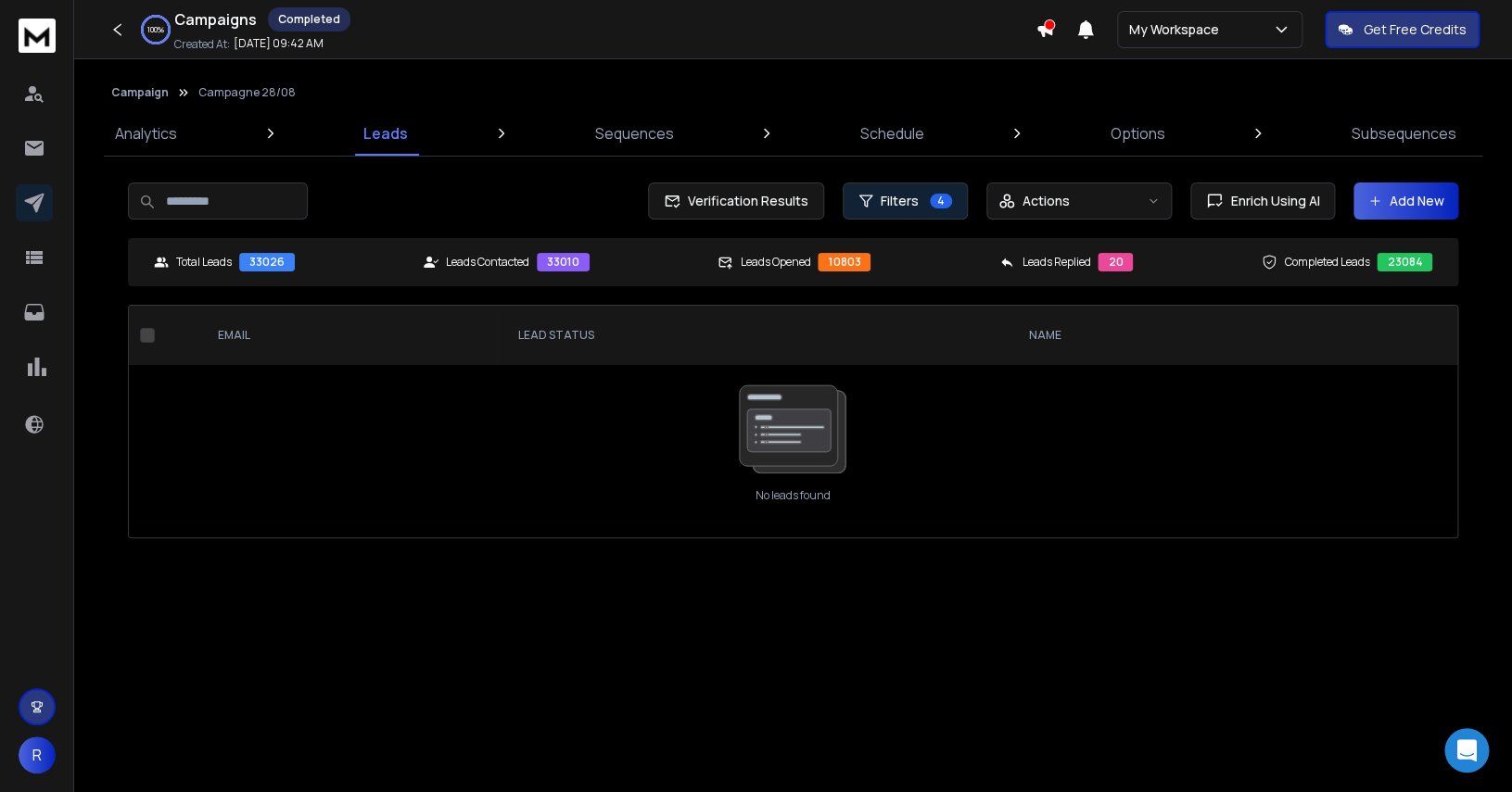
click at [908, 206] on span "Filters" at bounding box center [900, 201] width 38 height 18
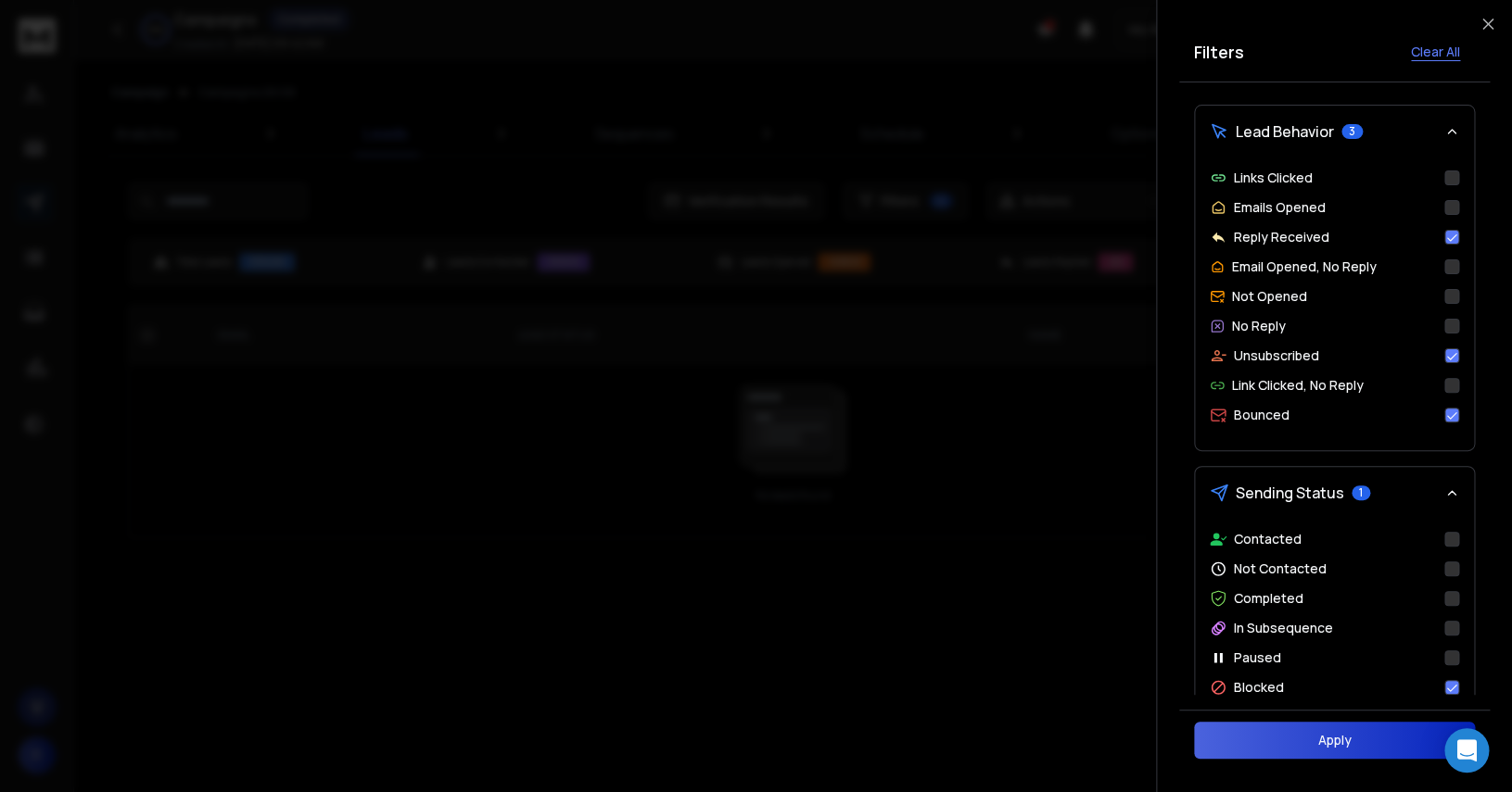
click at [1433, 58] on button "Clear All" at bounding box center [1436, 52] width 78 height 37
click at [1314, 742] on button "Apply" at bounding box center [1334, 740] width 281 height 37
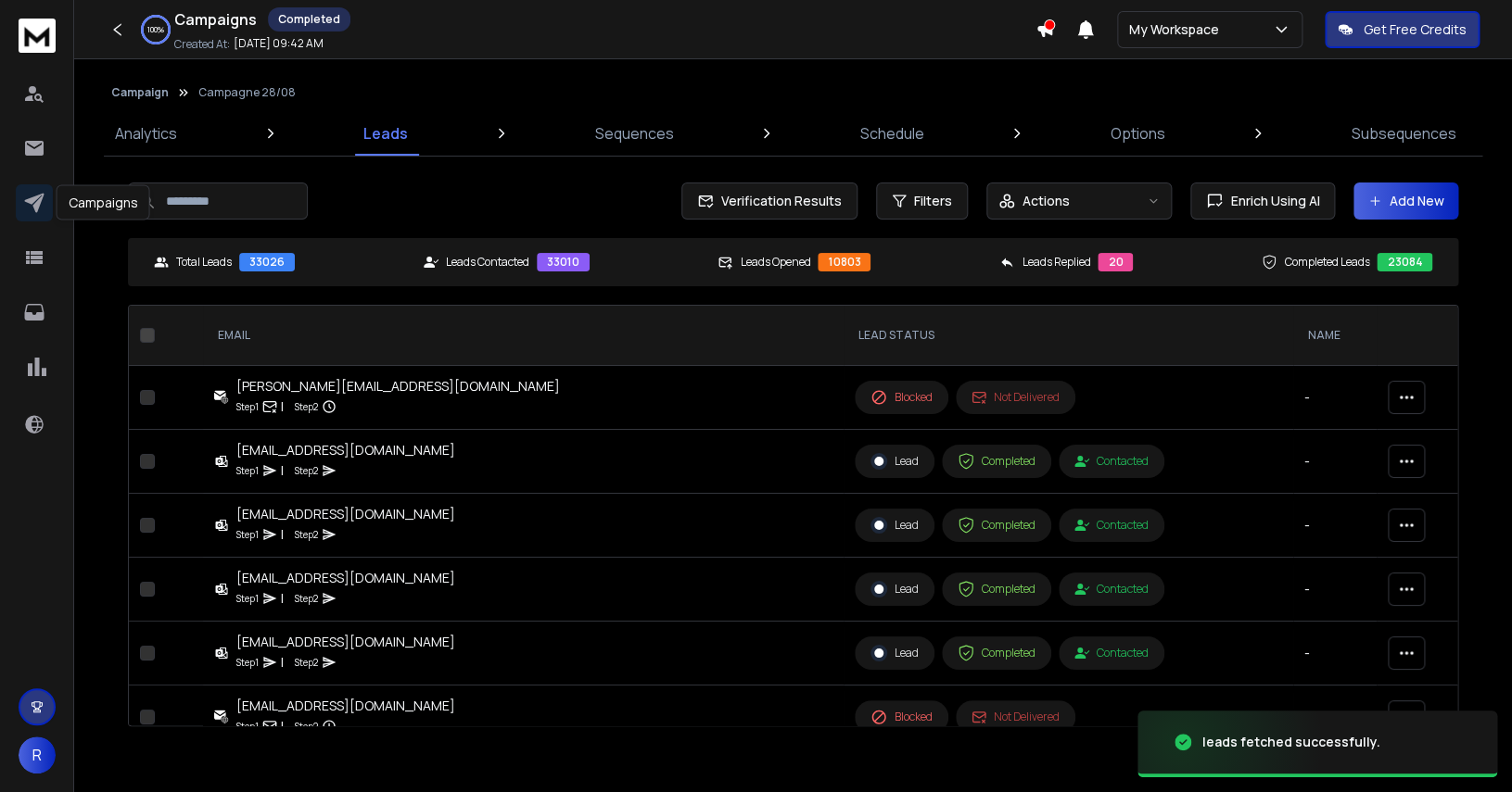
click at [38, 203] on icon at bounding box center [33, 203] width 19 height 19
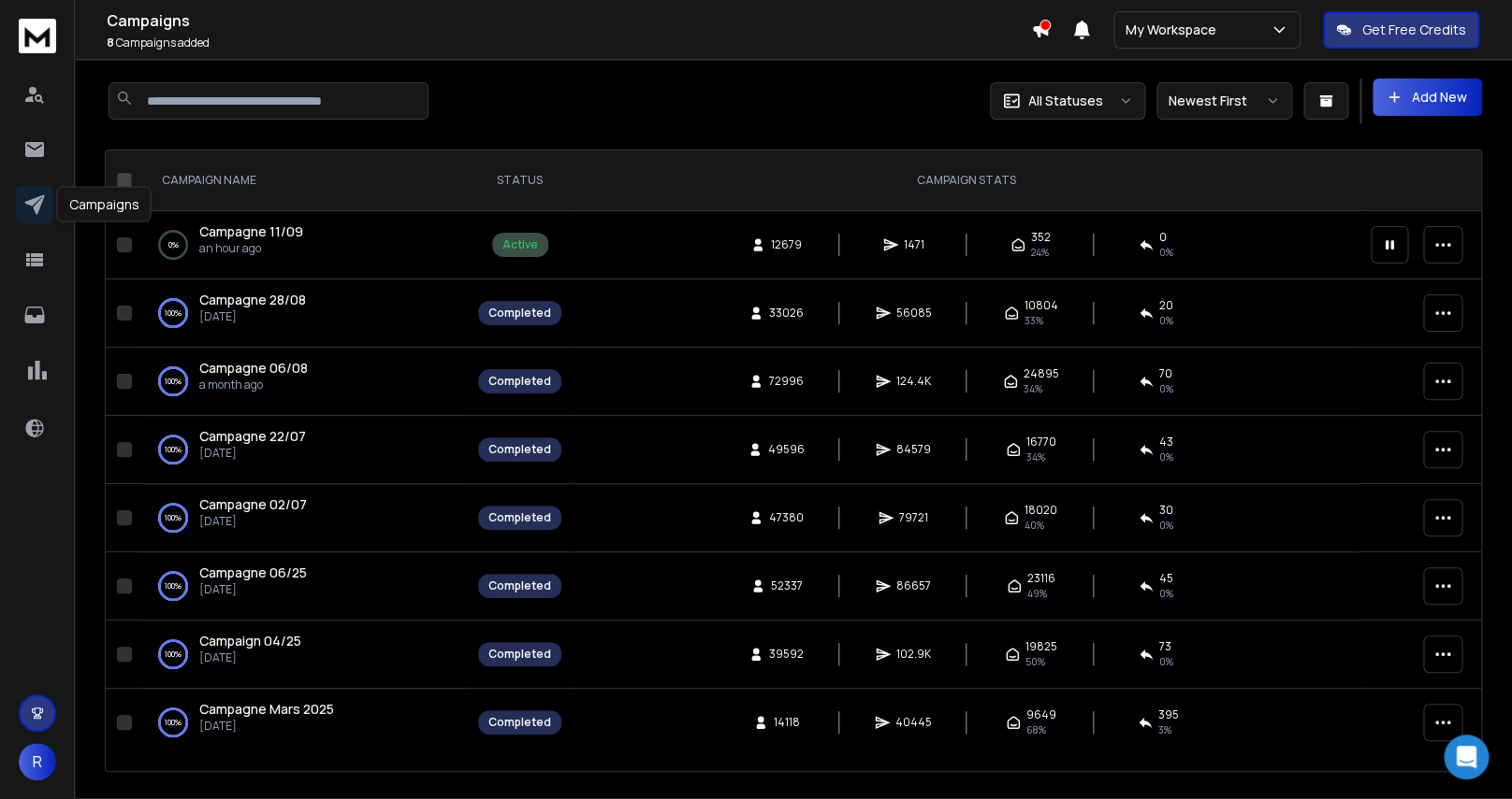
click at [704, 108] on div at bounding box center [449, 100] width 688 height 45
click at [244, 244] on p "an hour ago" at bounding box center [252, 249] width 104 height 15
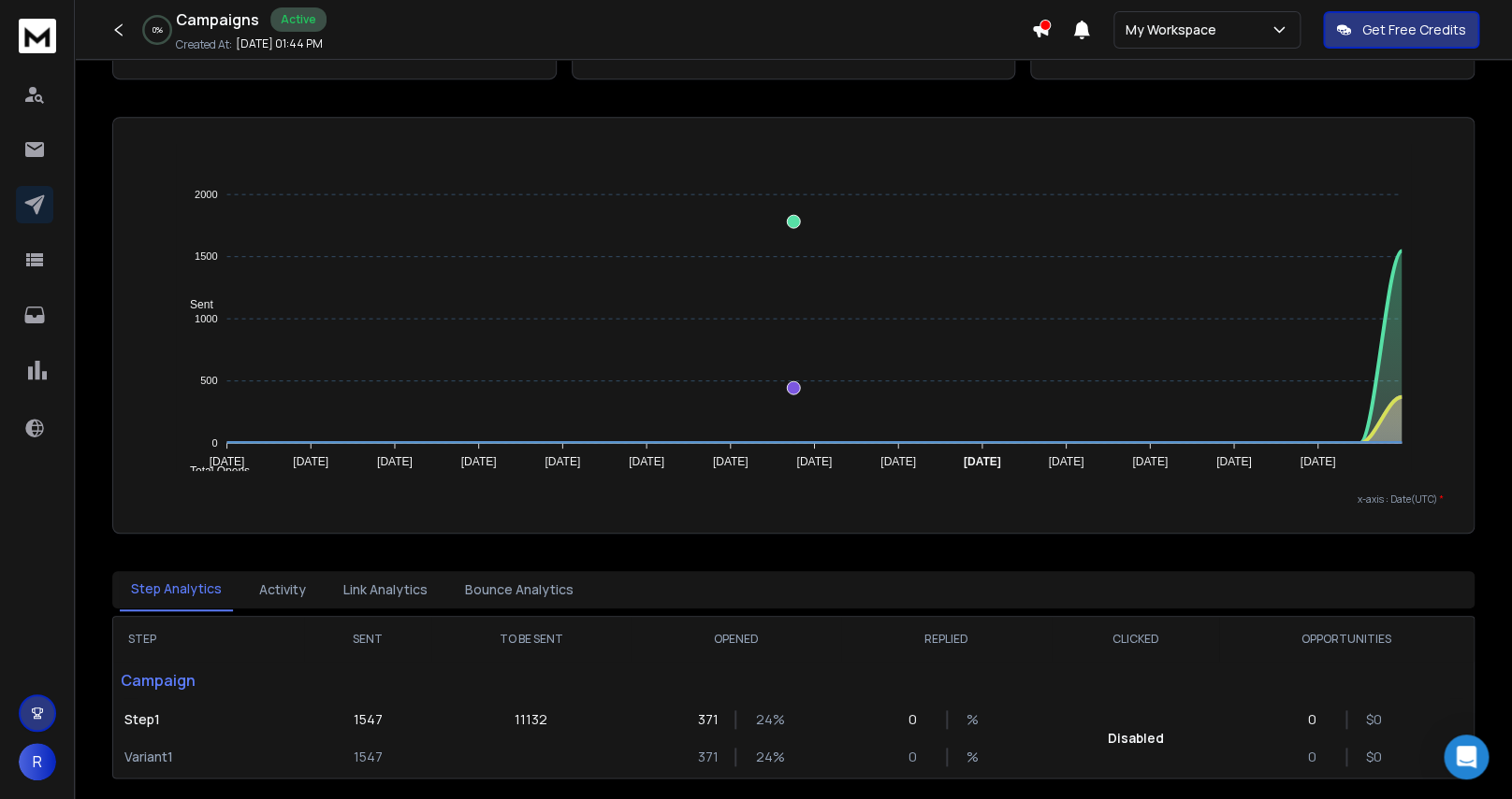
scroll to position [368, 0]
